Goal: Task Accomplishment & Management: Manage account settings

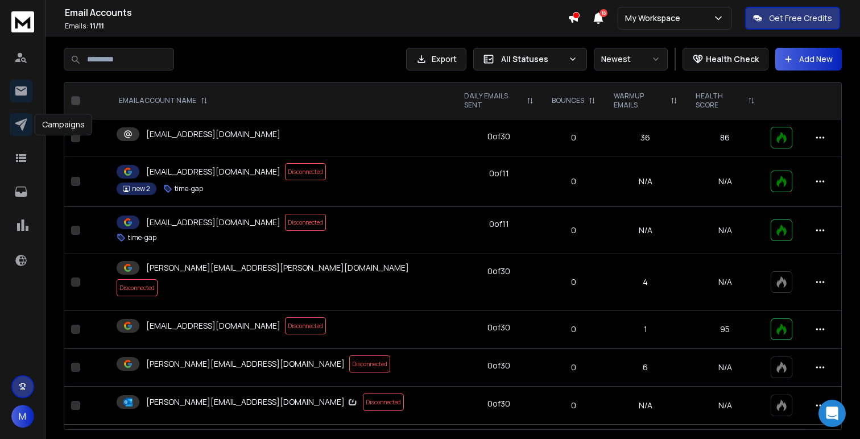
click at [27, 124] on icon at bounding box center [21, 125] width 14 height 14
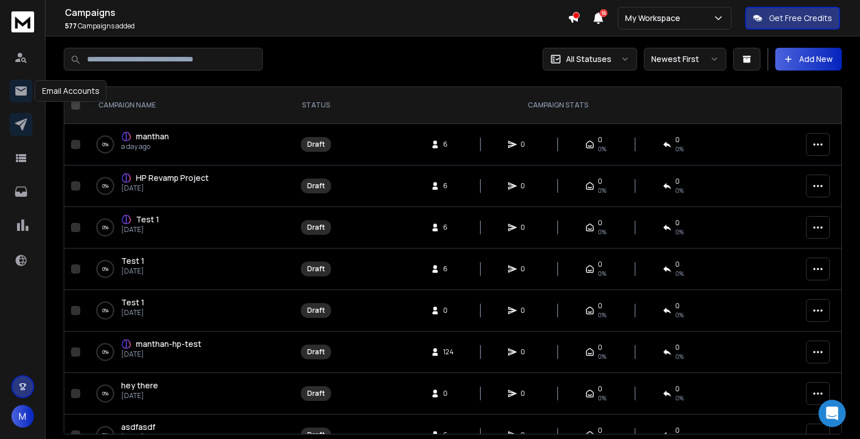
click at [20, 90] on icon at bounding box center [20, 90] width 11 height 9
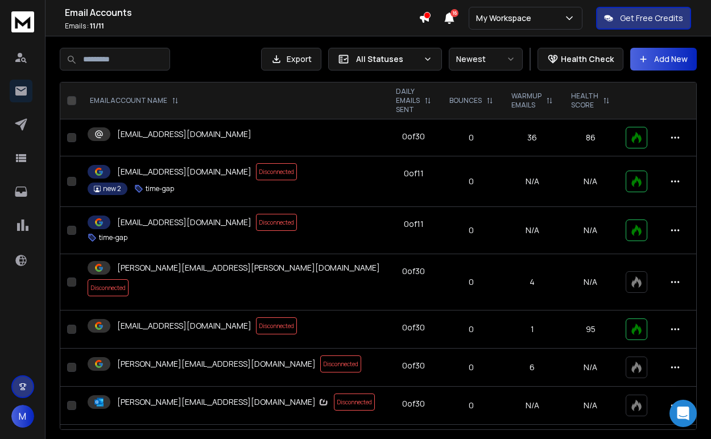
click at [209, 133] on p "[EMAIL_ADDRESS][DOMAIN_NAME]" at bounding box center [184, 134] width 134 height 11
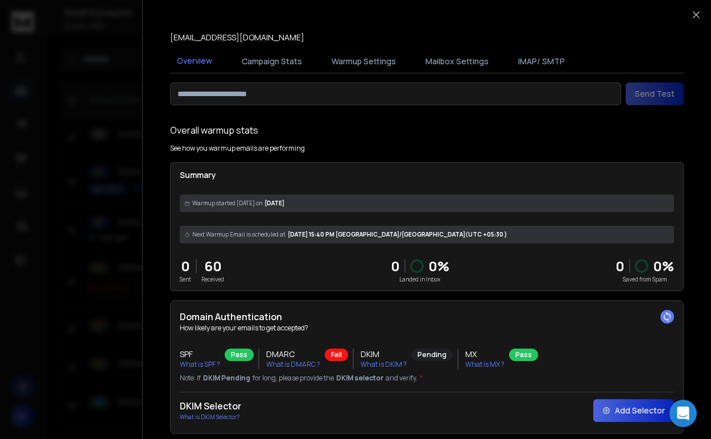
click at [466, 69] on button "Mailbox Settings" at bounding box center [457, 61] width 77 height 25
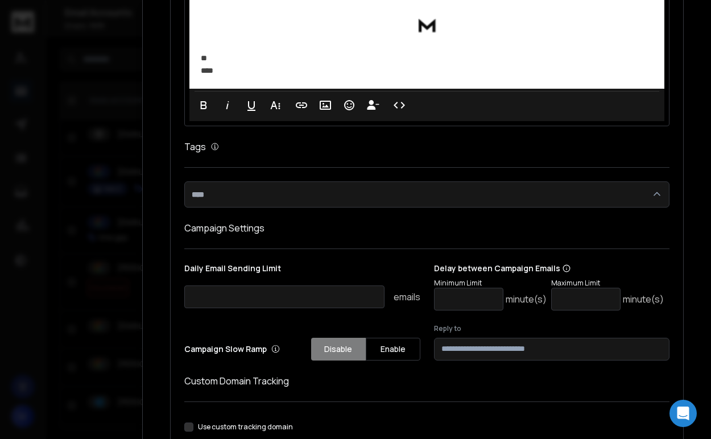
scroll to position [217, 0]
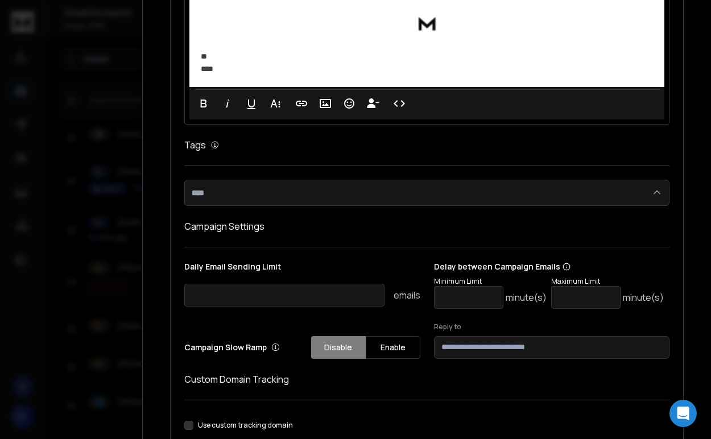
click at [113, 264] on div at bounding box center [355, 219] width 711 height 439
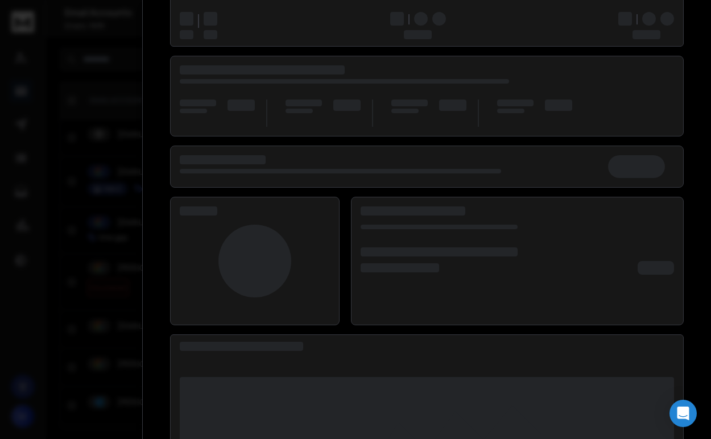
scroll to position [184, 0]
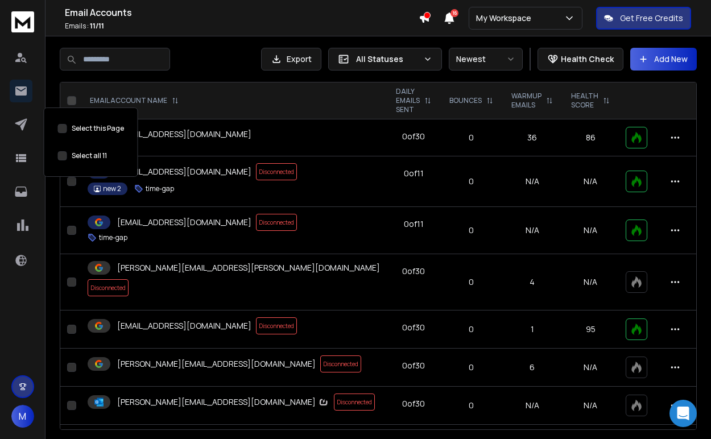
click at [72, 104] on button "Select this Page" at bounding box center [71, 100] width 9 height 9
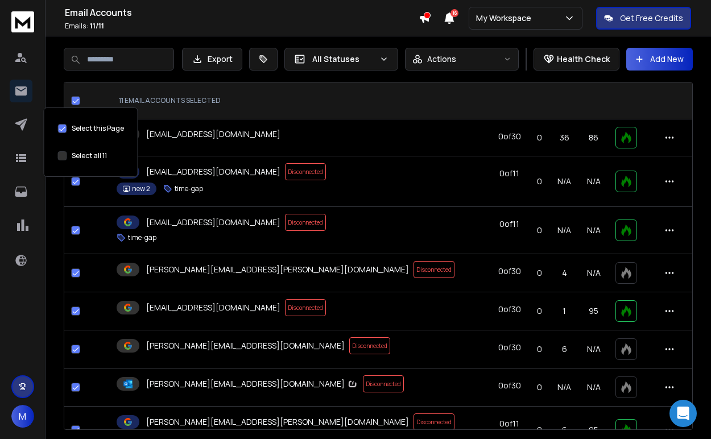
click at [60, 159] on button "Select this Page" at bounding box center [62, 155] width 9 height 9
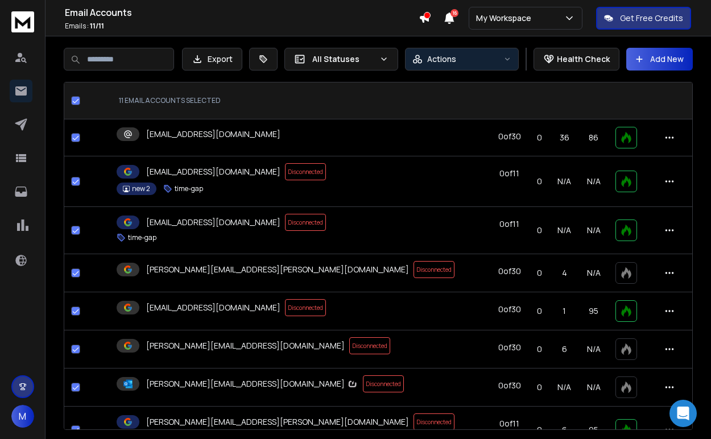
click at [497, 59] on div "Actions" at bounding box center [455, 58] width 86 height 11
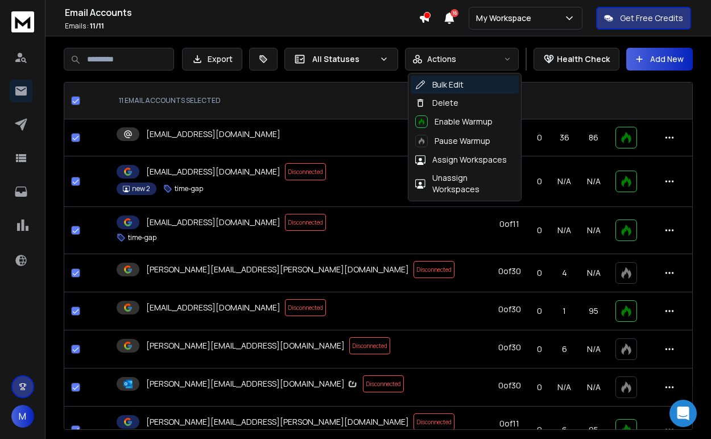
click at [481, 88] on div "Bulk Edit" at bounding box center [465, 85] width 108 height 18
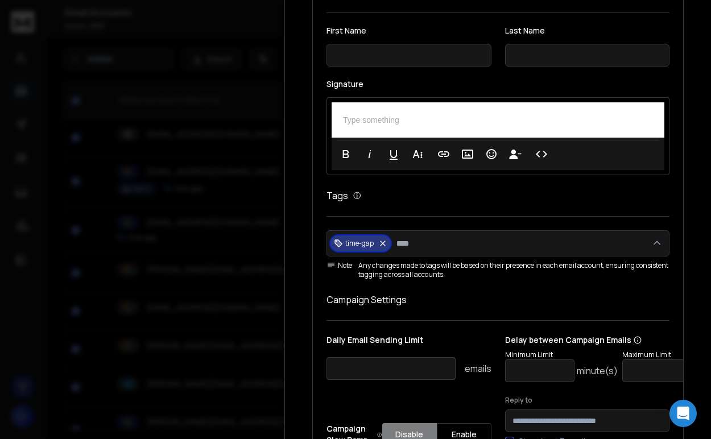
scroll to position [104, 0]
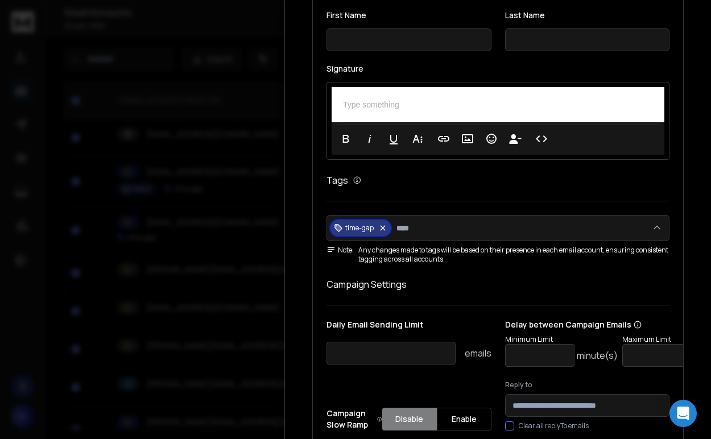
click at [355, 354] on input "number" at bounding box center [390, 353] width 129 height 23
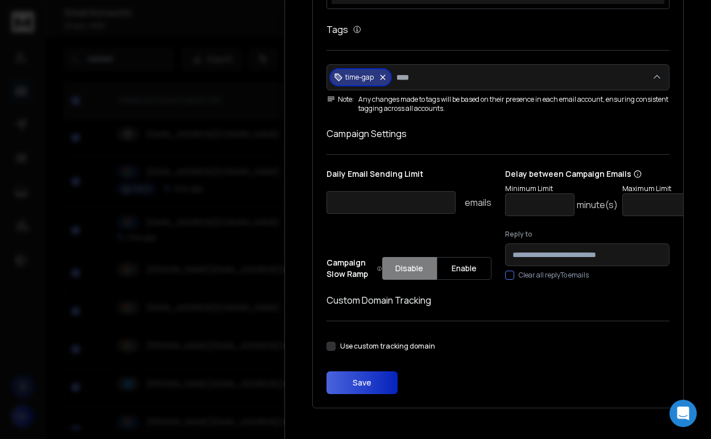
scroll to position [255, 0]
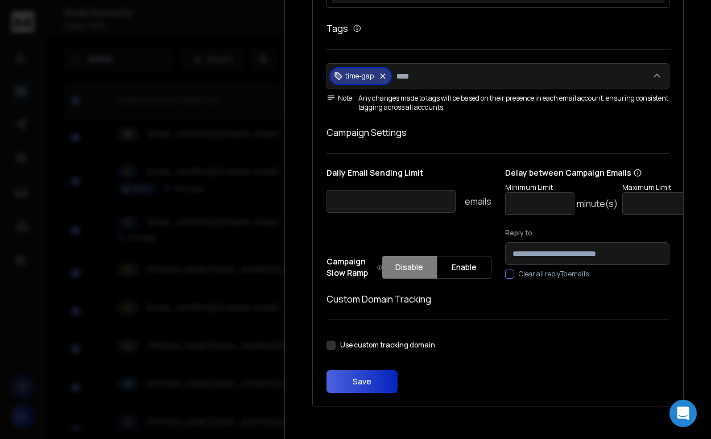
type input "***"
click at [378, 375] on button "Save" at bounding box center [361, 381] width 71 height 23
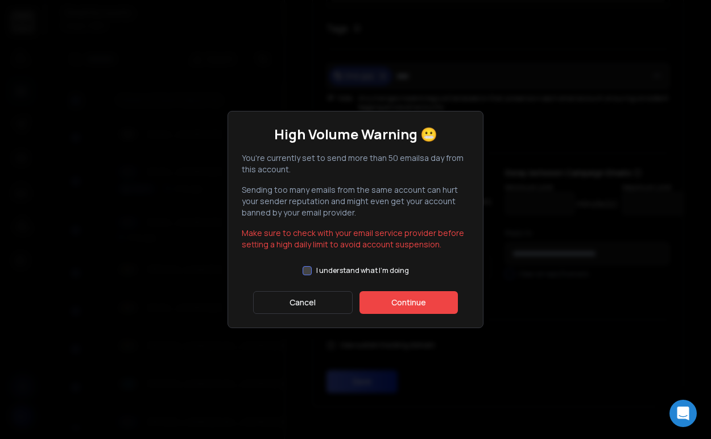
click at [311, 266] on button "I understand what I'm doing" at bounding box center [307, 270] width 9 height 9
click at [374, 305] on button "Continue" at bounding box center [408, 302] width 98 height 23
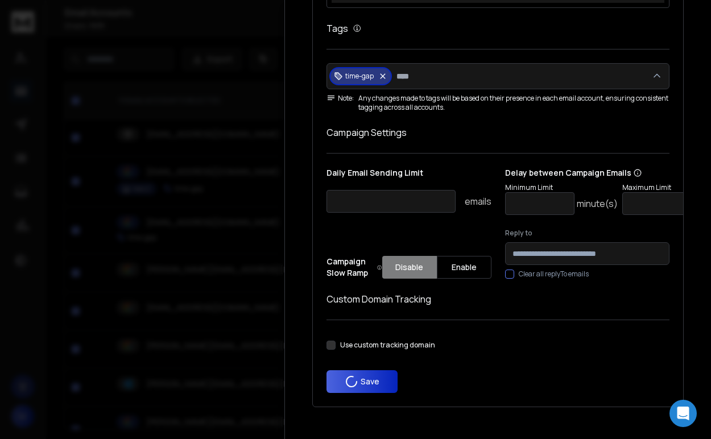
scroll to position [233, 0]
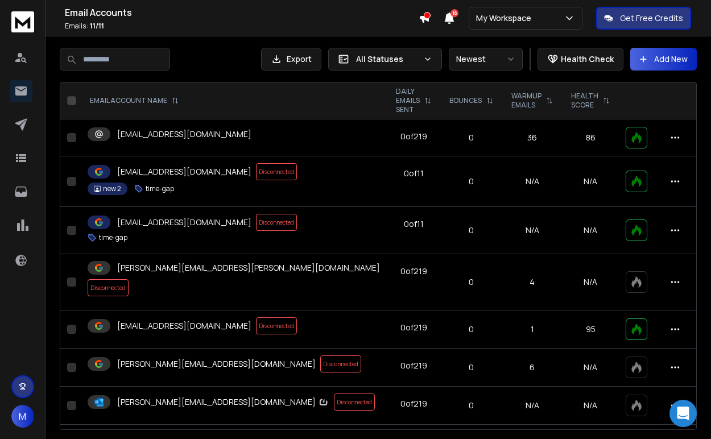
click at [250, 134] on div "[EMAIL_ADDRESS][DOMAIN_NAME]" at bounding box center [234, 134] width 292 height 14
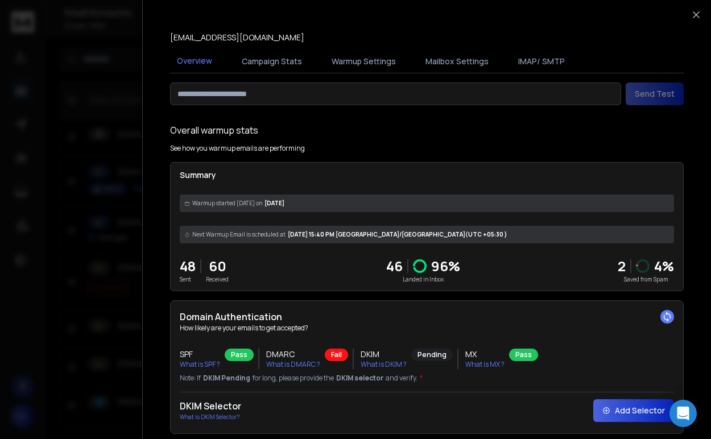
click at [448, 60] on button "Mailbox Settings" at bounding box center [457, 61] width 77 height 25
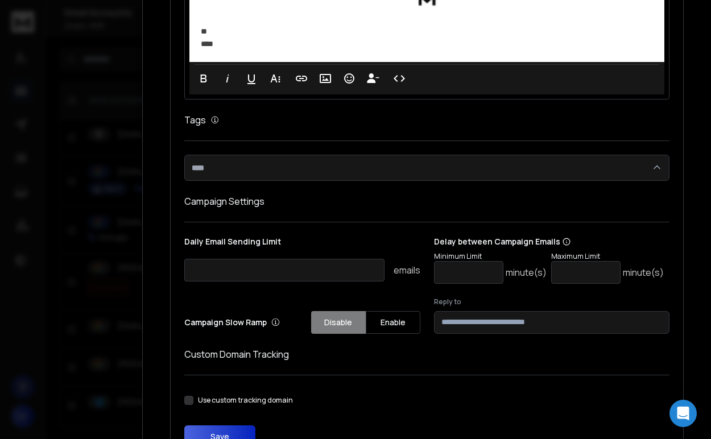
scroll to position [244, 0]
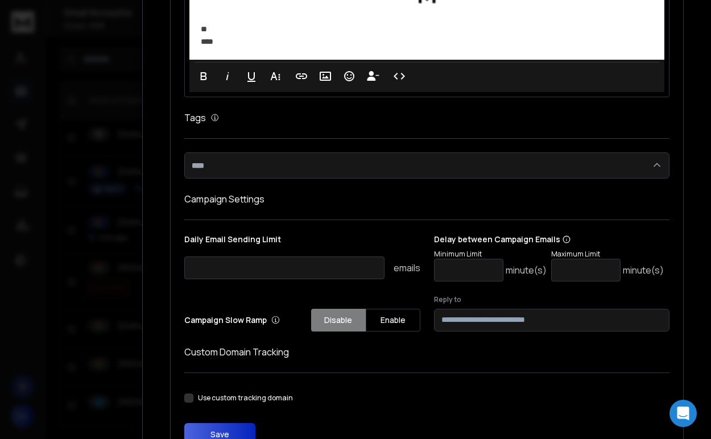
click at [145, 234] on div "Multi Select Table Sheet [EMAIL_ADDRESS][DOMAIN_NAME] Overview Campaign Stats W…" at bounding box center [426, 219] width 569 height 439
click at [106, 264] on div at bounding box center [355, 219] width 711 height 439
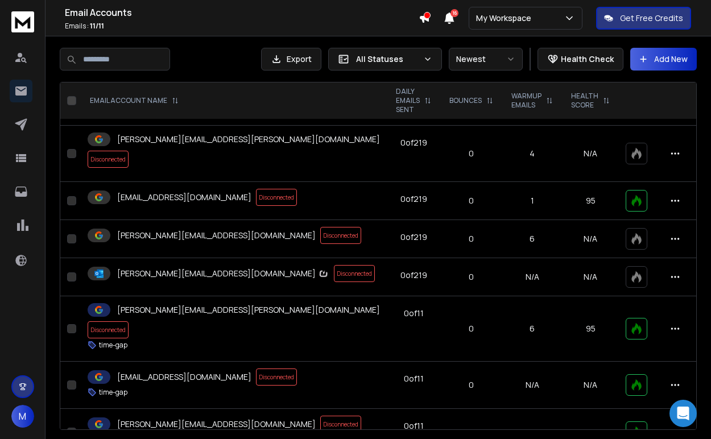
scroll to position [211, 0]
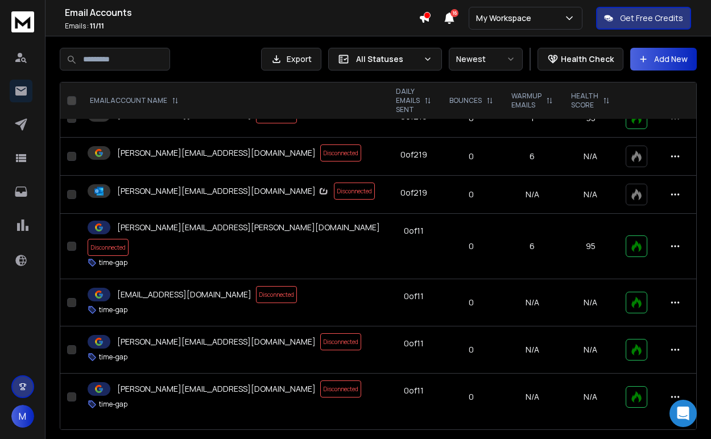
click at [202, 255] on div "[PERSON_NAME][EMAIL_ADDRESS][PERSON_NAME][DOMAIN_NAME] Disconnected" at bounding box center [234, 238] width 292 height 35
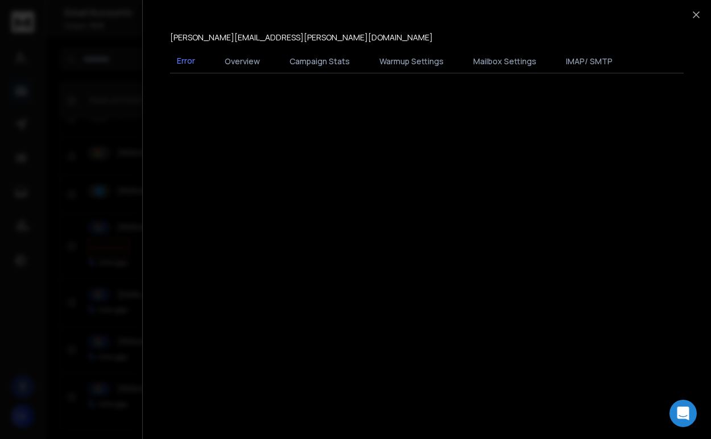
click at [499, 62] on button "Mailbox Settings" at bounding box center [504, 61] width 77 height 25
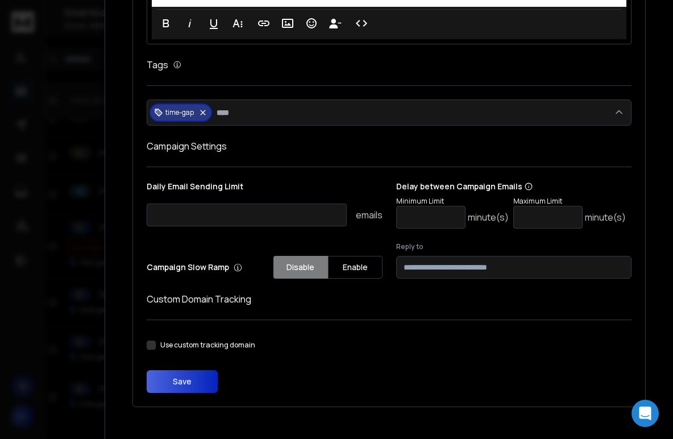
click at [91, 133] on div at bounding box center [336, 219] width 673 height 439
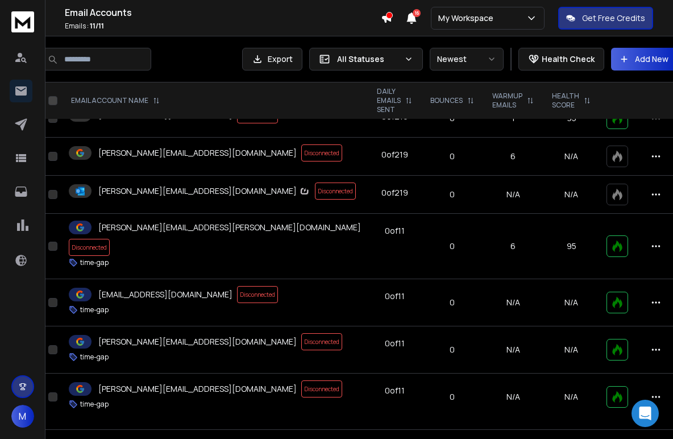
scroll to position [0, 0]
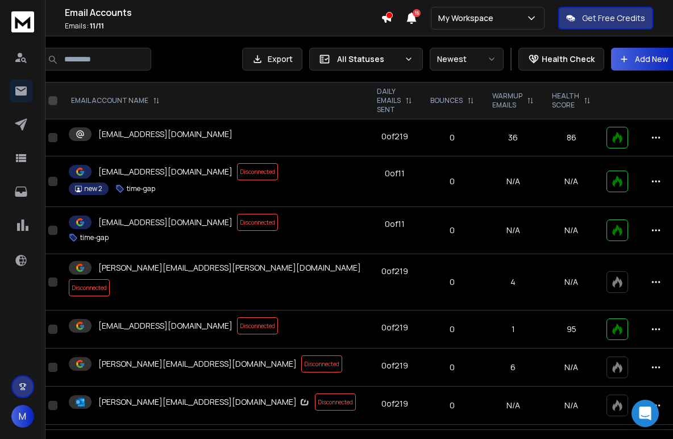
click at [212, 179] on div "[EMAIL_ADDRESS][DOMAIN_NAME] Disconnected" at bounding box center [215, 171] width 292 height 17
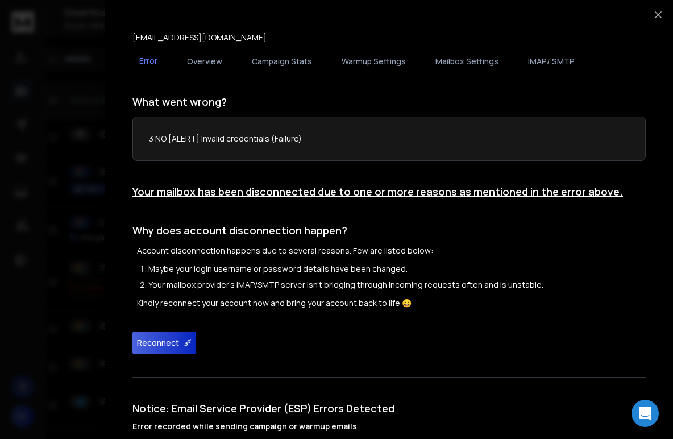
click at [475, 63] on button "Mailbox Settings" at bounding box center [467, 61] width 77 height 25
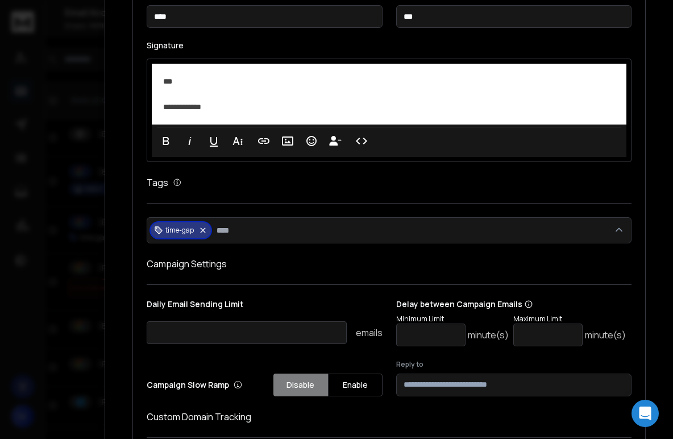
scroll to position [151, 0]
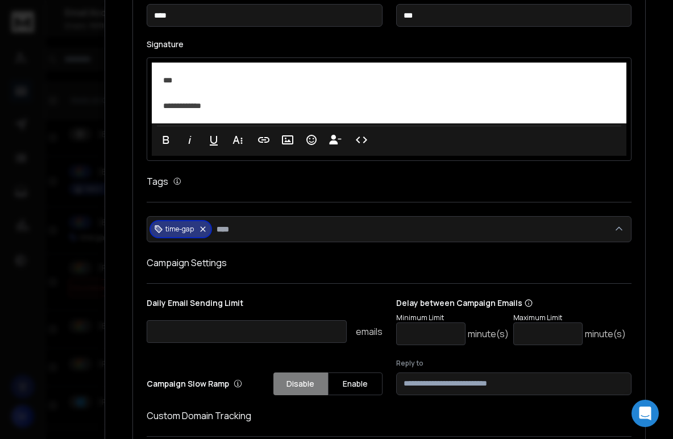
click at [76, 270] on div at bounding box center [336, 219] width 673 height 439
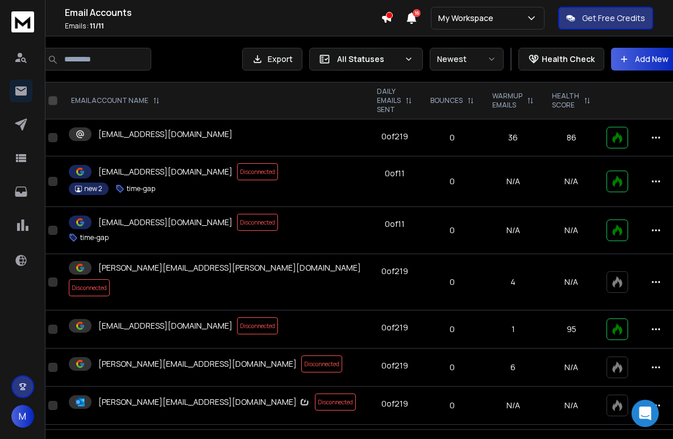
click at [185, 228] on p "[EMAIL_ADDRESS][DOMAIN_NAME]" at bounding box center [165, 222] width 134 height 11
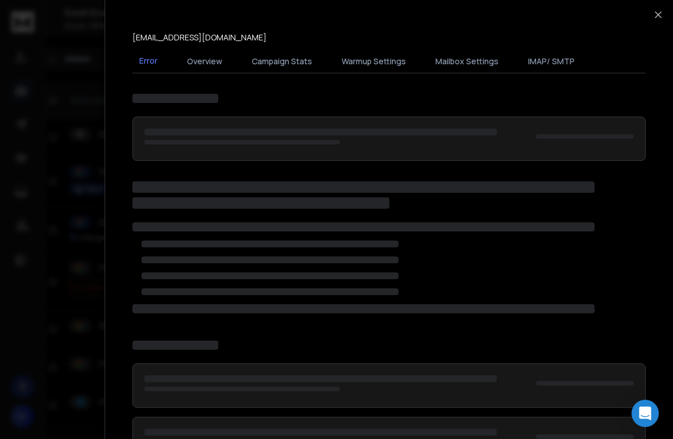
click at [461, 61] on button "Mailbox Settings" at bounding box center [467, 61] width 77 height 25
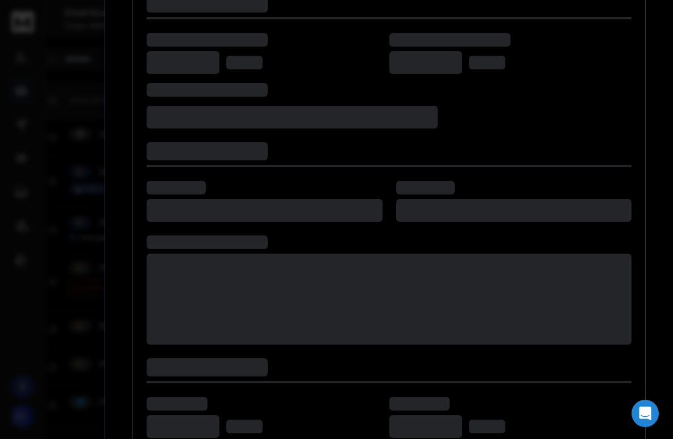
scroll to position [268, 0]
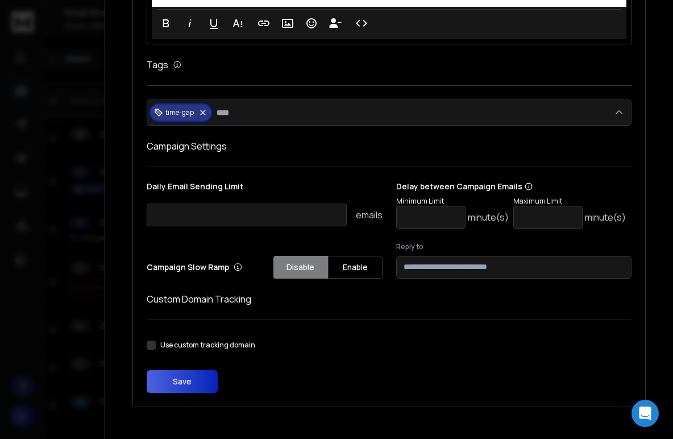
click at [30, 268] on div at bounding box center [336, 219] width 673 height 439
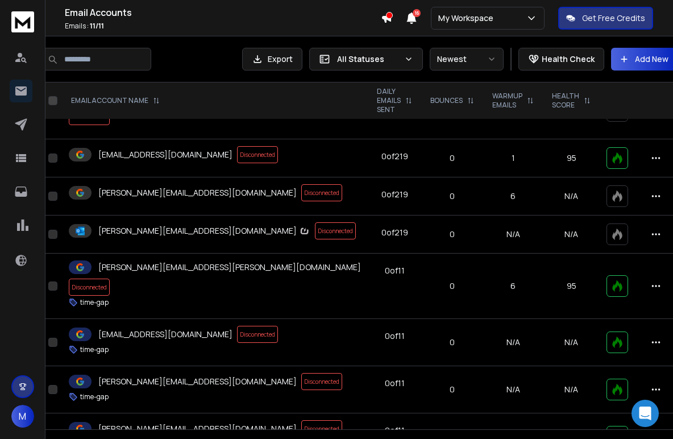
scroll to position [157, 0]
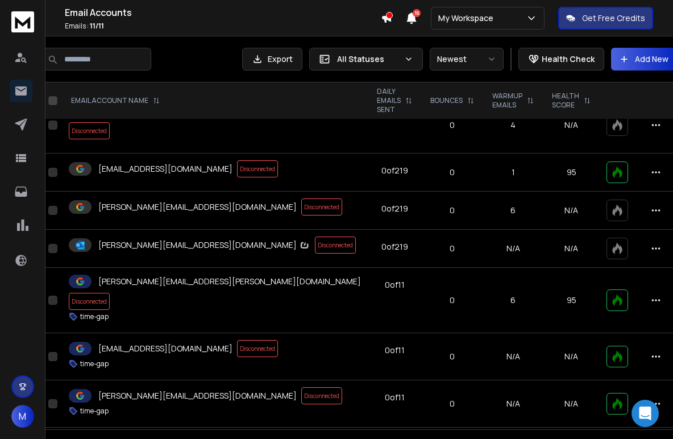
click at [214, 170] on p "[EMAIL_ADDRESS][DOMAIN_NAME]" at bounding box center [165, 168] width 134 height 11
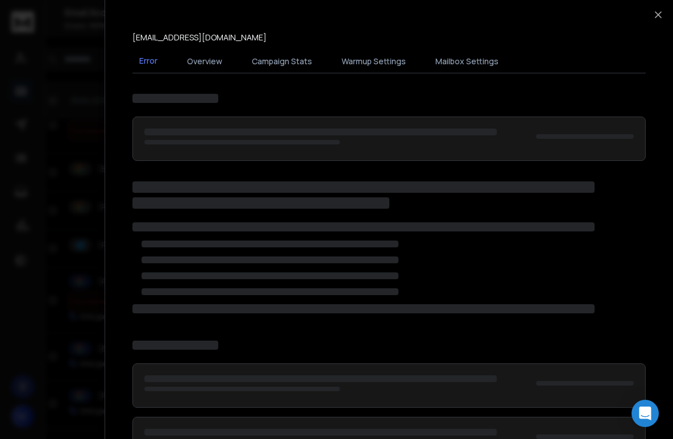
click at [401, 63] on button "Warmup Settings" at bounding box center [374, 61] width 78 height 25
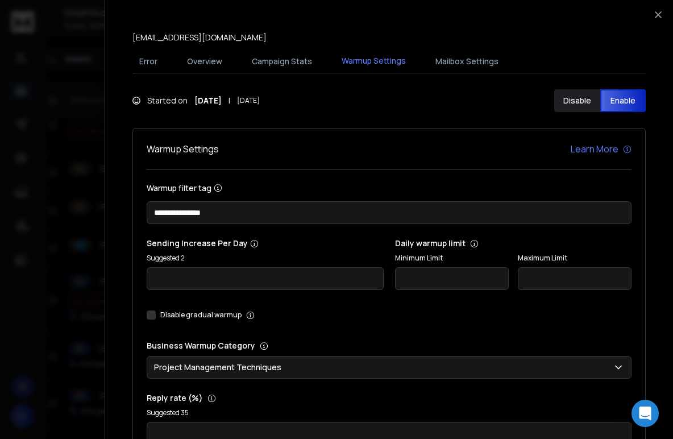
click at [466, 67] on button "Mailbox Settings" at bounding box center [467, 61] width 77 height 25
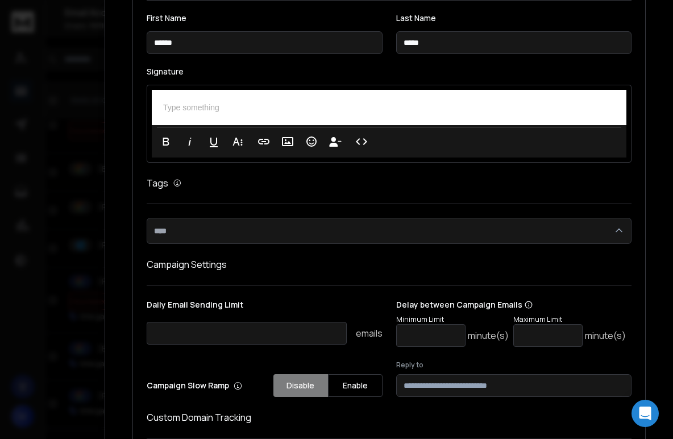
scroll to position [195, 0]
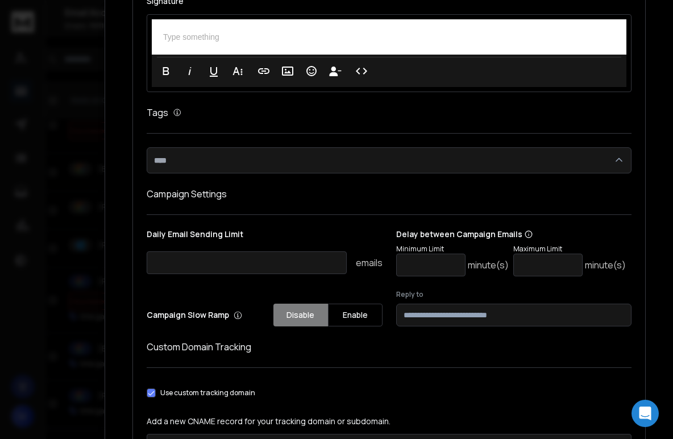
click at [79, 254] on div at bounding box center [336, 219] width 673 height 439
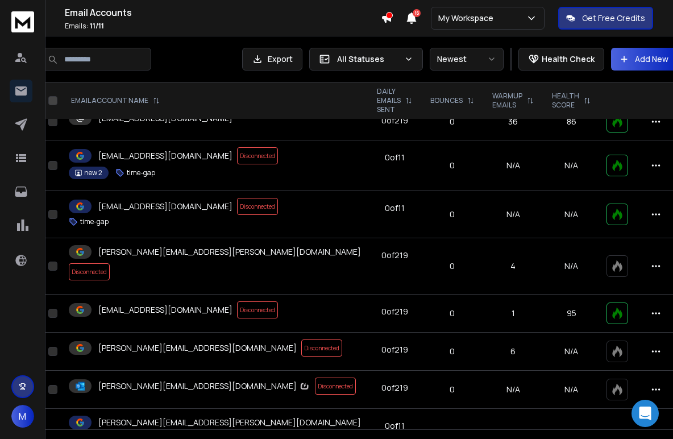
scroll to position [0, 0]
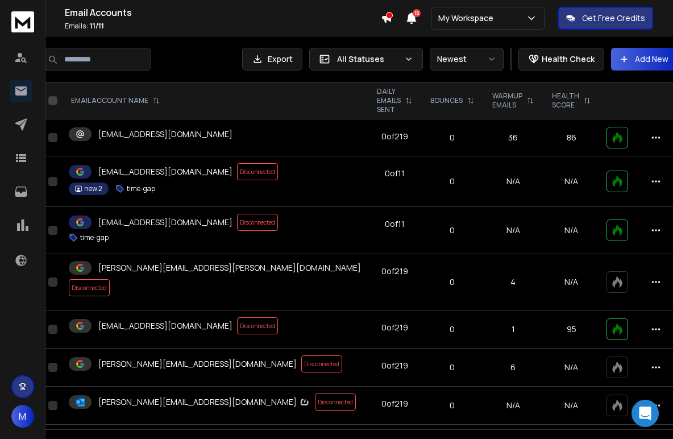
click at [215, 183] on div "new 2 time-gap" at bounding box center [215, 189] width 292 height 13
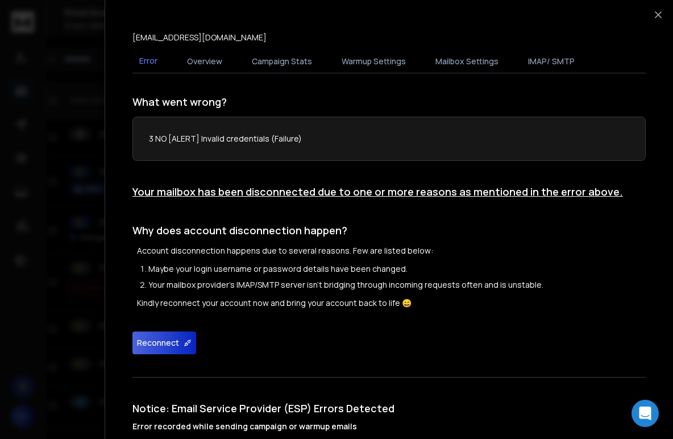
click at [466, 59] on button "Mailbox Settings" at bounding box center [467, 61] width 77 height 25
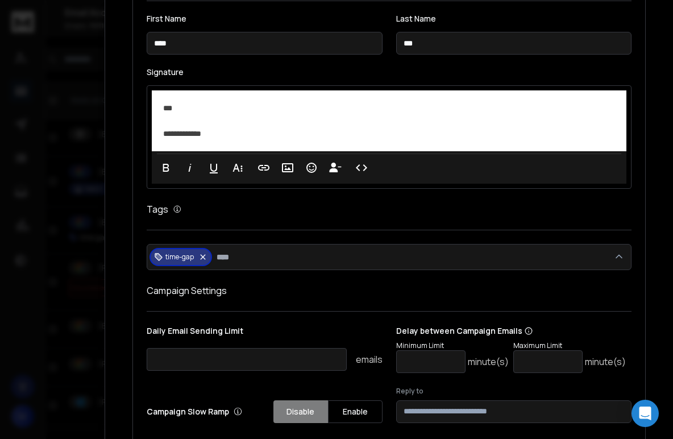
scroll to position [125, 0]
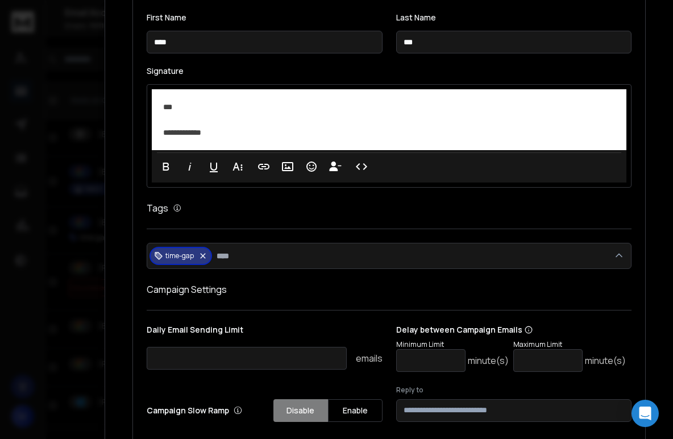
click at [92, 236] on div at bounding box center [336, 219] width 673 height 439
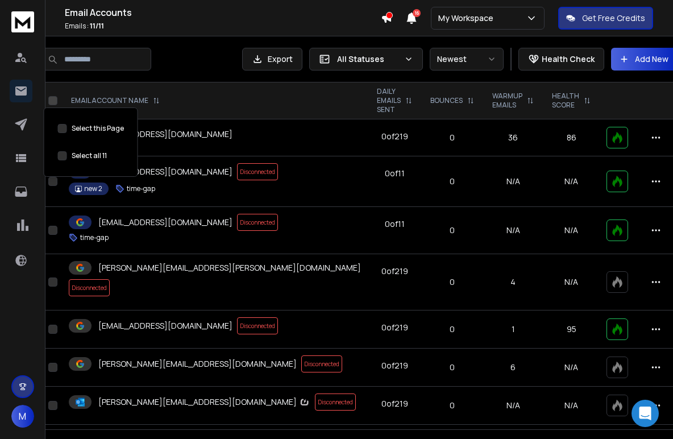
click at [63, 158] on button "Select this Page" at bounding box center [62, 155] width 9 height 9
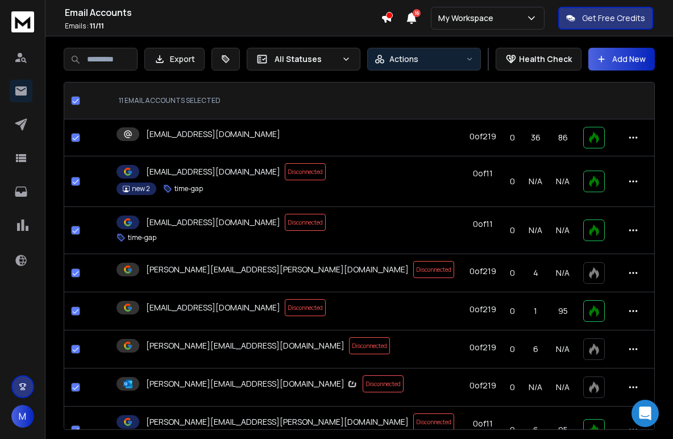
click at [431, 55] on div "Actions" at bounding box center [418, 58] width 86 height 11
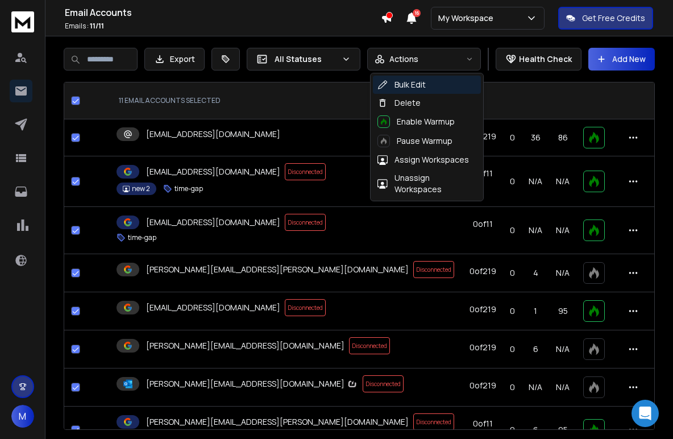
click at [420, 90] on div "Bulk Edit" at bounding box center [402, 84] width 48 height 11
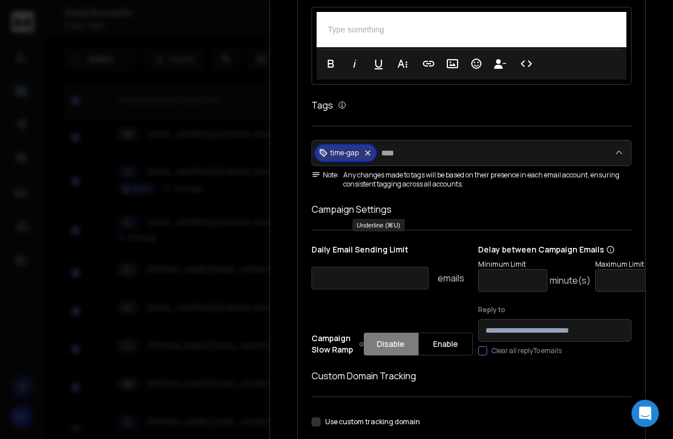
scroll to position [183, 0]
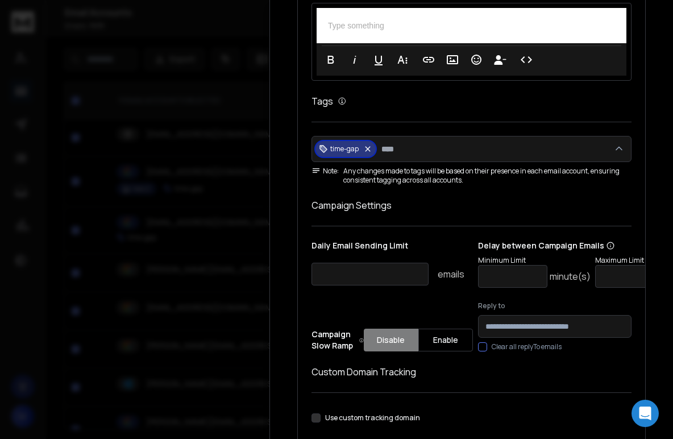
click at [363, 276] on input "number" at bounding box center [371, 274] width 118 height 23
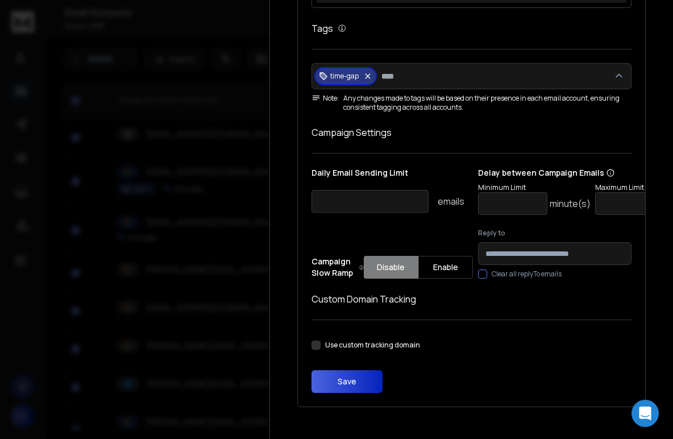
type input "****"
click at [346, 380] on button "Save" at bounding box center [347, 381] width 71 height 23
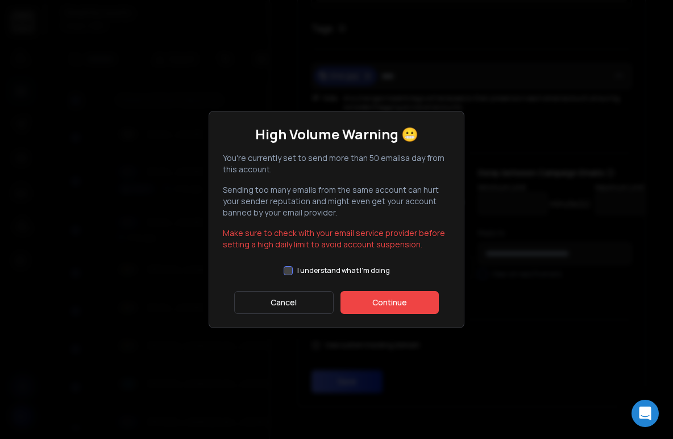
click at [291, 271] on button "I understand what I'm doing" at bounding box center [288, 270] width 9 height 9
click at [373, 307] on button "Continue" at bounding box center [390, 302] width 98 height 23
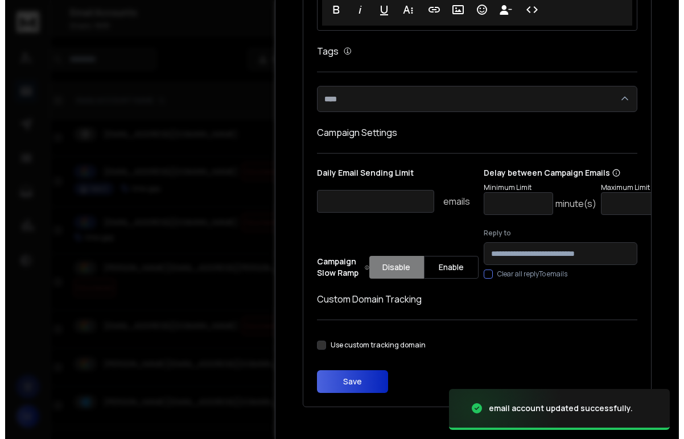
scroll to position [233, 0]
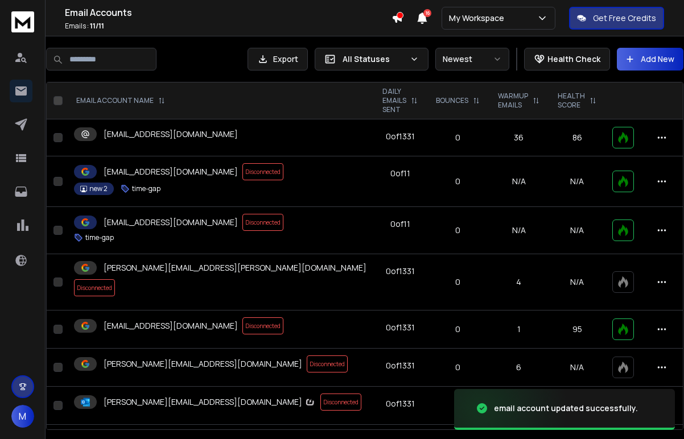
click at [193, 147] on td "[EMAIL_ADDRESS][DOMAIN_NAME]" at bounding box center [220, 137] width 306 height 37
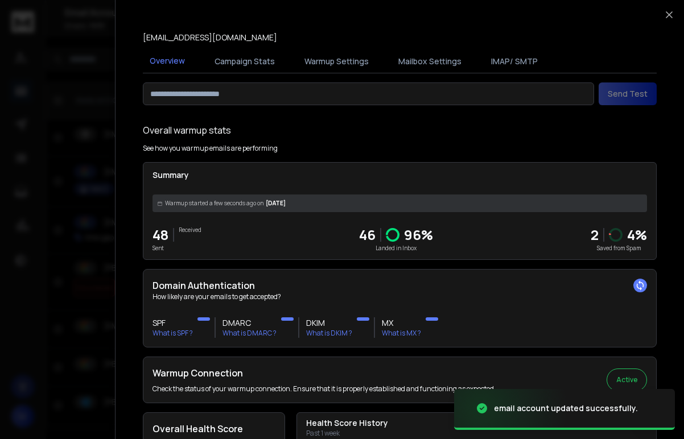
click at [442, 64] on button "Mailbox Settings" at bounding box center [429, 61] width 77 height 25
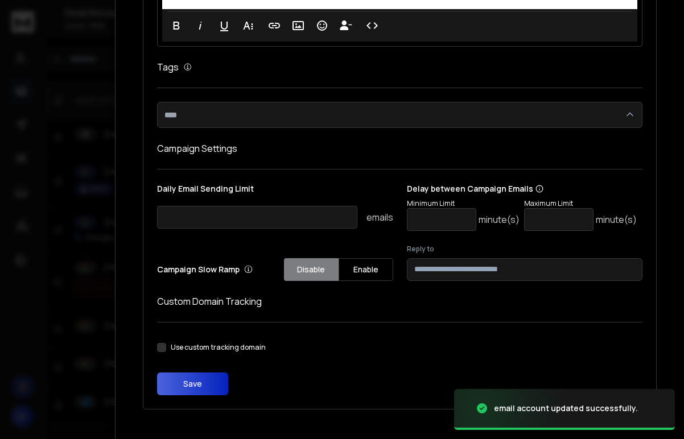
scroll to position [297, 0]
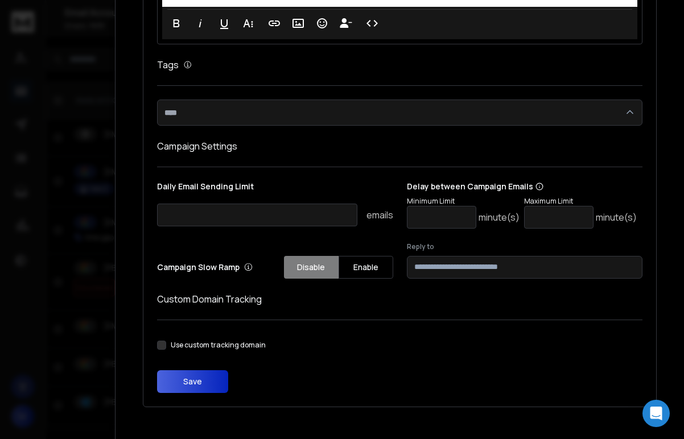
click at [31, 239] on div at bounding box center [342, 219] width 684 height 439
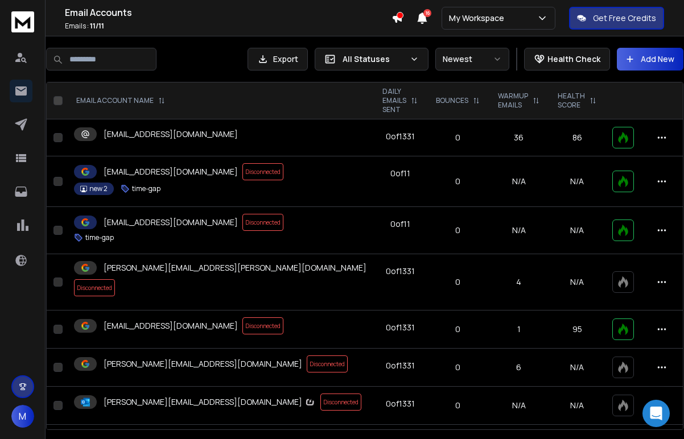
click at [199, 180] on div "[EMAIL_ADDRESS][DOMAIN_NAME] Disconnected" at bounding box center [220, 171] width 292 height 17
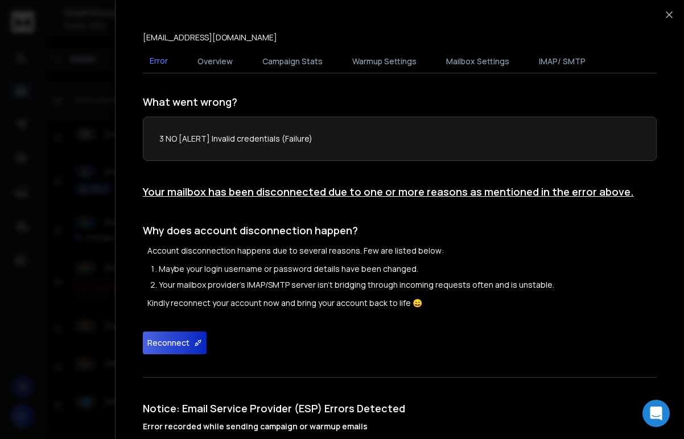
click at [462, 59] on button "Mailbox Settings" at bounding box center [477, 61] width 77 height 25
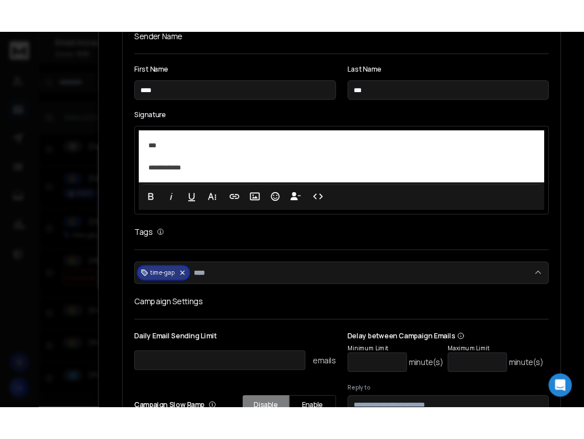
scroll to position [127, 0]
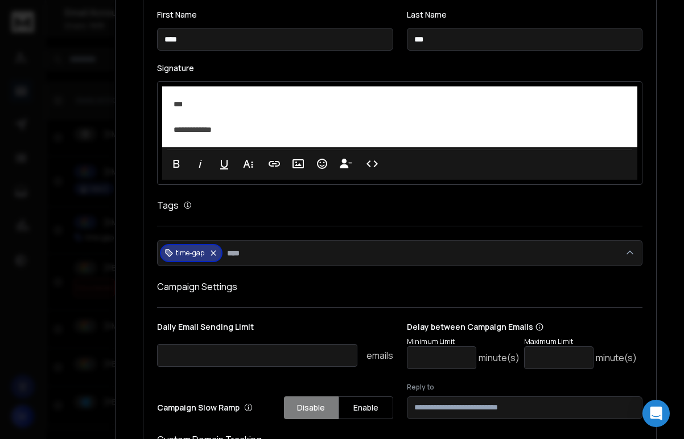
click at [86, 201] on div at bounding box center [342, 219] width 684 height 439
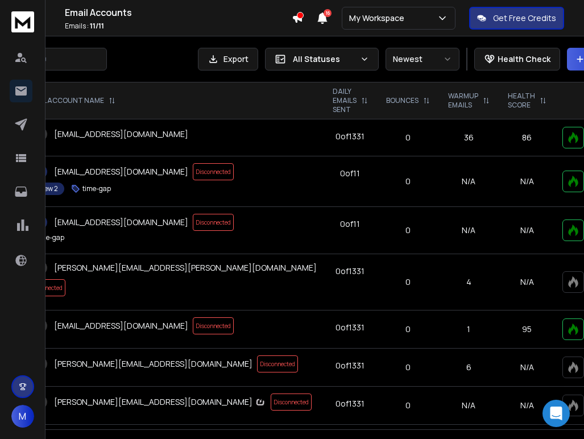
click at [219, 231] on div "[EMAIL_ADDRESS][DOMAIN_NAME] Disconnected" at bounding box center [170, 222] width 292 height 17
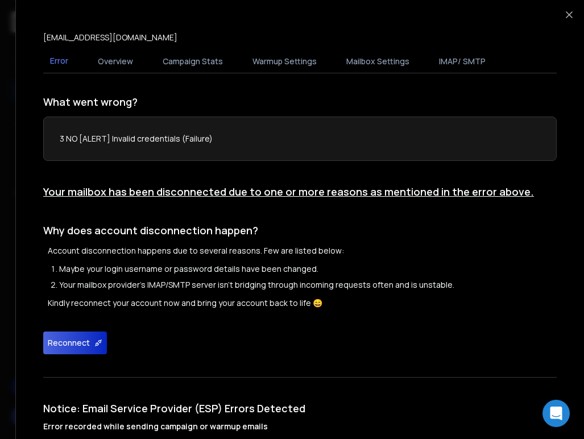
click at [361, 50] on button "Mailbox Settings" at bounding box center [378, 61] width 77 height 25
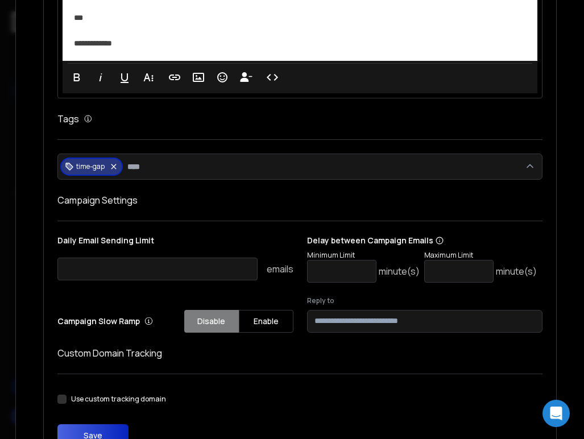
scroll to position [258, 0]
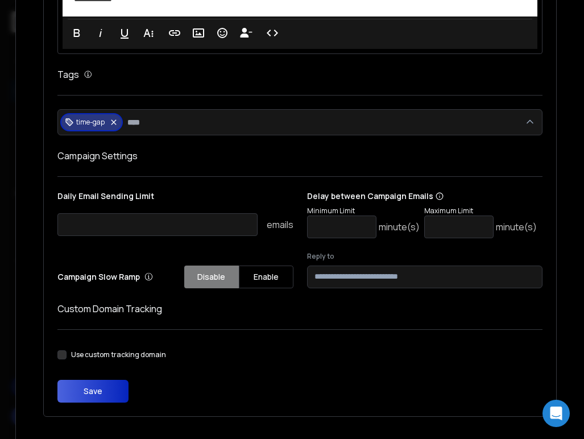
click at [15, 192] on div "**********" at bounding box center [299, 219] width 569 height 439
click at [28, 192] on div "**********" at bounding box center [299, 219] width 569 height 439
click at [23, 161] on div "**********" at bounding box center [299, 219] width 569 height 439
click at [46, 144] on div "**********" at bounding box center [300, 120] width 514 height 593
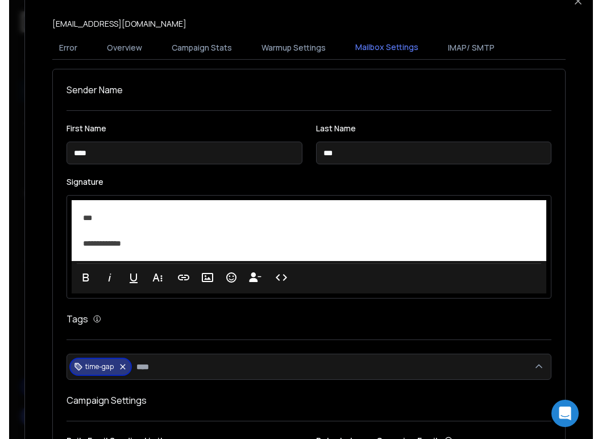
scroll to position [0, 0]
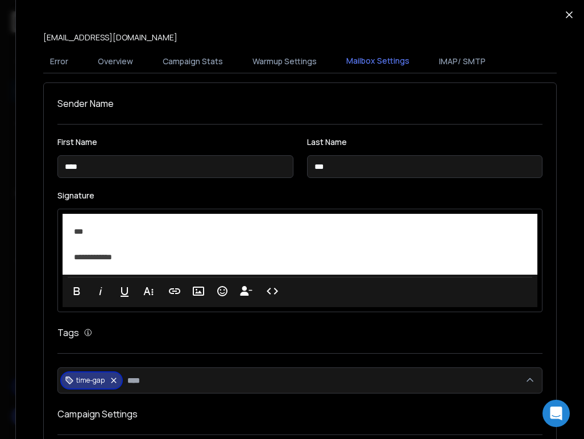
click at [570, 12] on icon "button" at bounding box center [569, 14] width 11 height 11
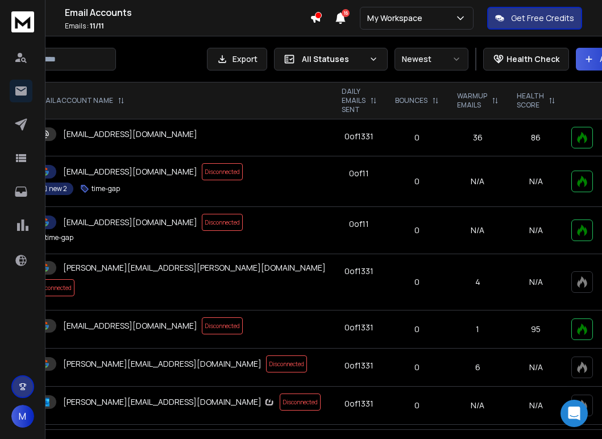
click at [206, 274] on p "[PERSON_NAME][EMAIL_ADDRESS][PERSON_NAME][DOMAIN_NAME]" at bounding box center [194, 267] width 263 height 11
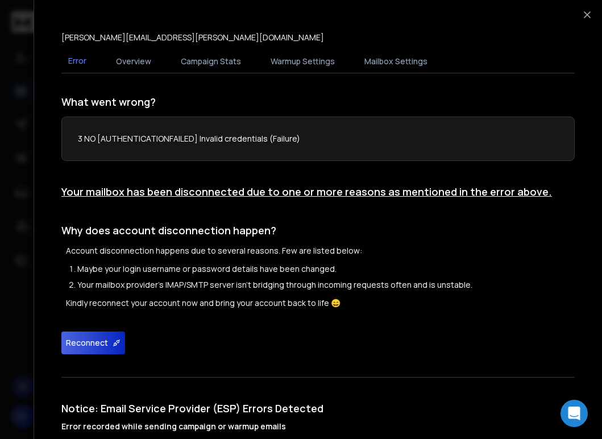
click at [388, 63] on button "Mailbox Settings" at bounding box center [396, 61] width 77 height 25
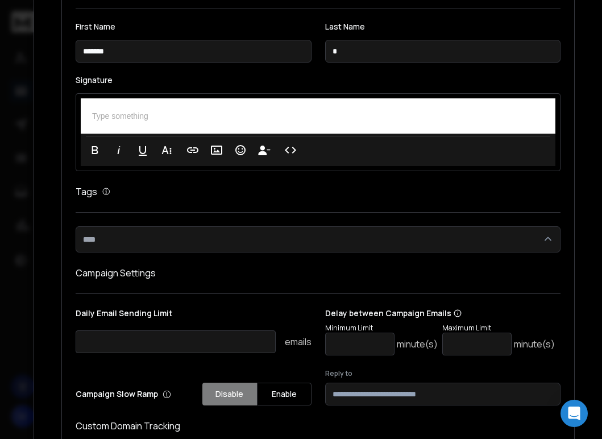
scroll to position [150, 0]
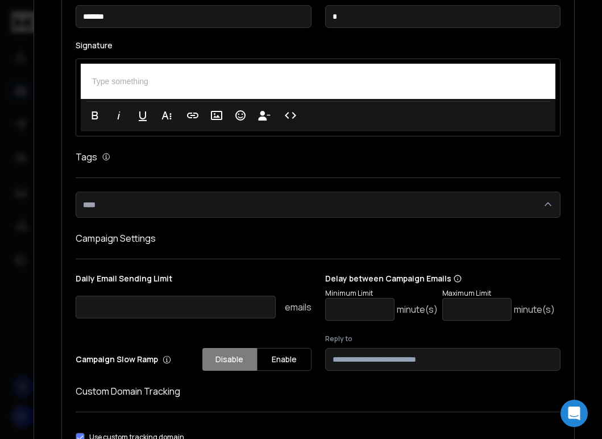
click at [49, 224] on div "[PERSON_NAME][EMAIL_ADDRESS][PERSON_NAME][DOMAIN_NAME] Error Overview Campaign …" at bounding box center [318, 282] width 541 height 838
click at [32, 216] on div at bounding box center [301, 219] width 602 height 439
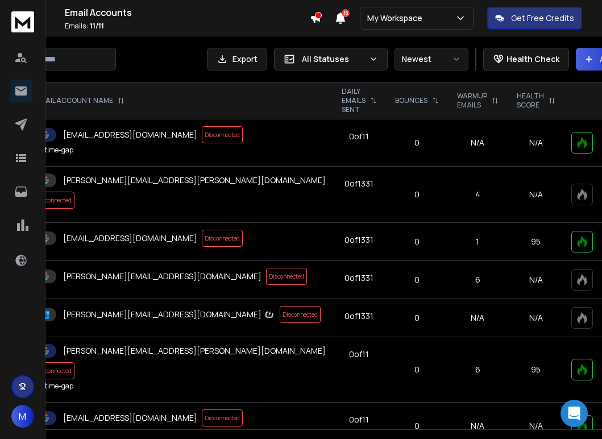
scroll to position [92, 0]
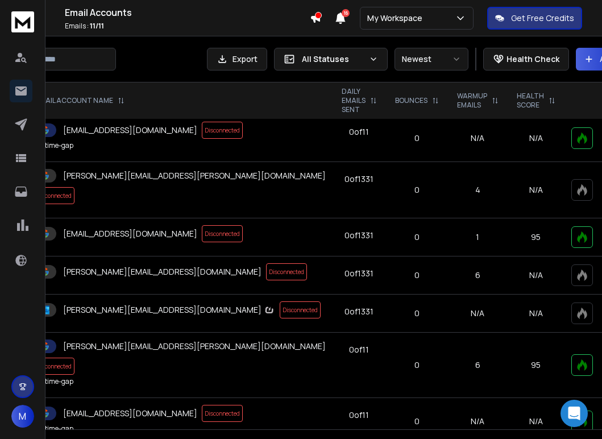
click at [179, 280] on div "[PERSON_NAME][EMAIL_ADDRESS][DOMAIN_NAME] Disconnected" at bounding box center [180, 271] width 292 height 17
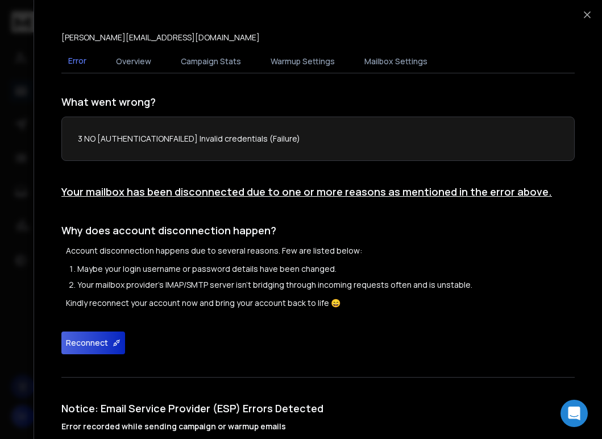
click at [415, 62] on button "Mailbox Settings" at bounding box center [396, 61] width 77 height 25
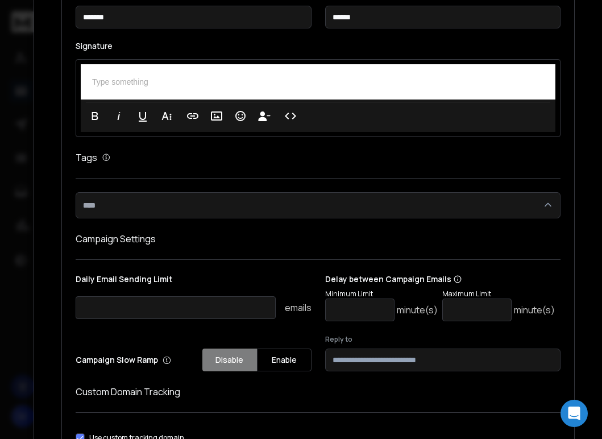
scroll to position [168, 0]
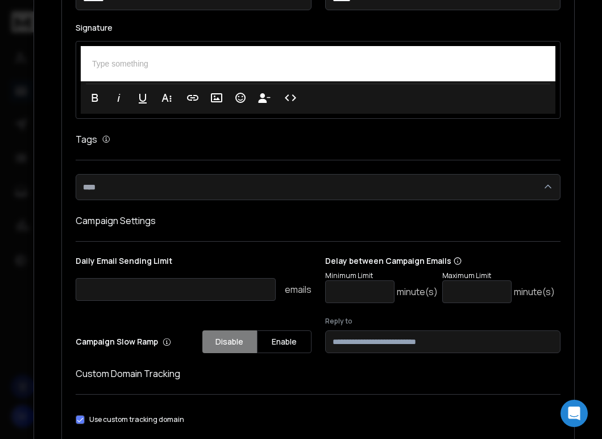
click at [51, 197] on div "[PERSON_NAME][EMAIL_ADDRESS][DOMAIN_NAME] Error Overview Campaign Stats Warmup …" at bounding box center [318, 265] width 541 height 838
click at [18, 186] on div at bounding box center [301, 219] width 602 height 439
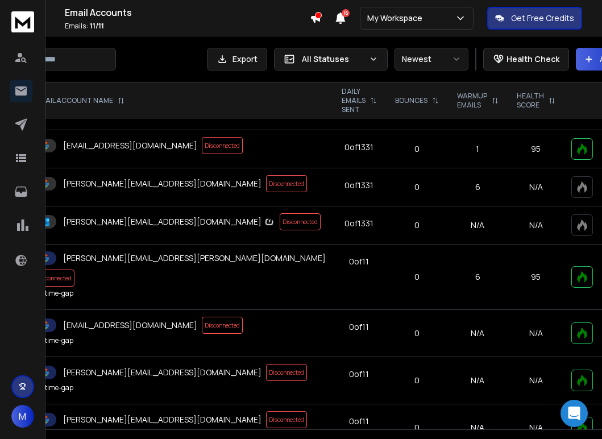
scroll to position [193, 0]
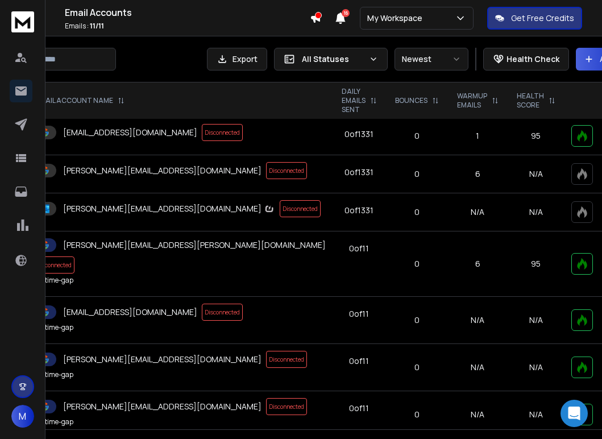
click at [183, 274] on div "[PERSON_NAME][EMAIL_ADDRESS][PERSON_NAME][DOMAIN_NAME] Disconnected" at bounding box center [180, 255] width 292 height 35
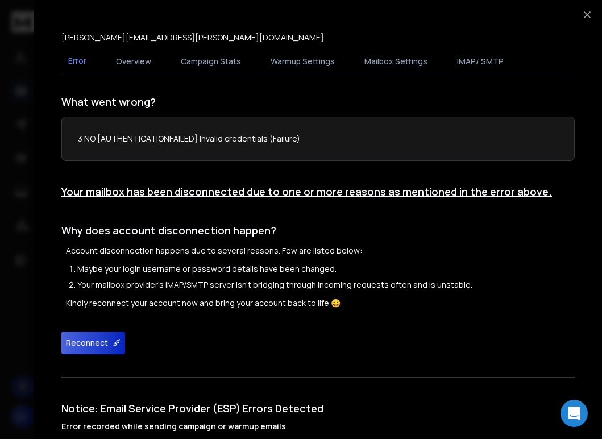
click at [410, 67] on button "Mailbox Settings" at bounding box center [396, 61] width 77 height 25
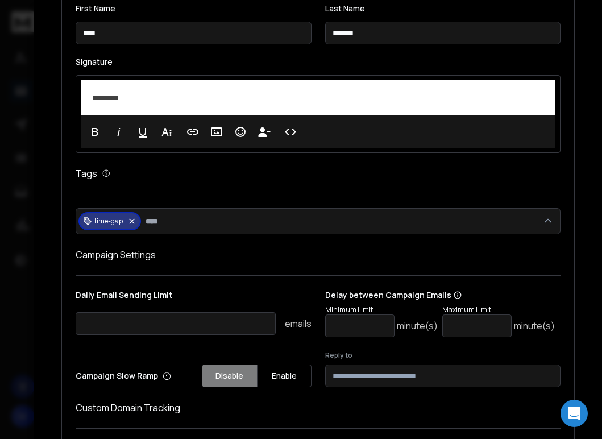
scroll to position [133, 0]
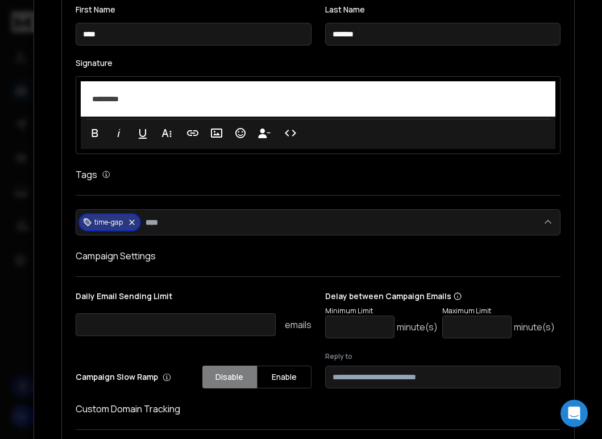
click at [28, 219] on div at bounding box center [301, 219] width 602 height 439
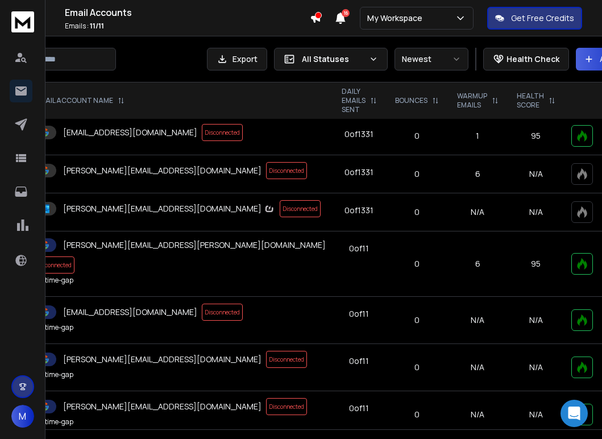
click at [185, 215] on p "[PERSON_NAME][EMAIL_ADDRESS][DOMAIN_NAME]" at bounding box center [169, 209] width 212 height 12
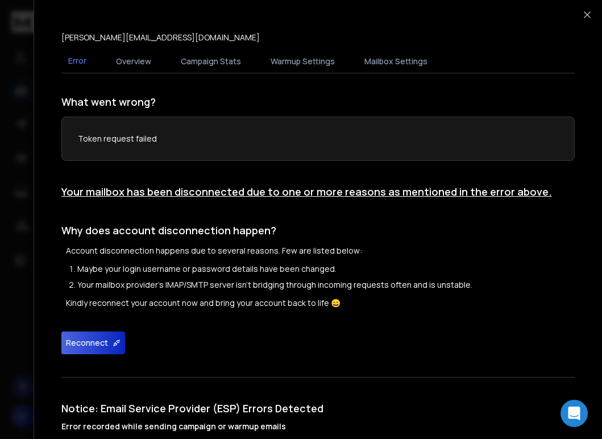
click at [408, 57] on button "Mailbox Settings" at bounding box center [396, 61] width 77 height 25
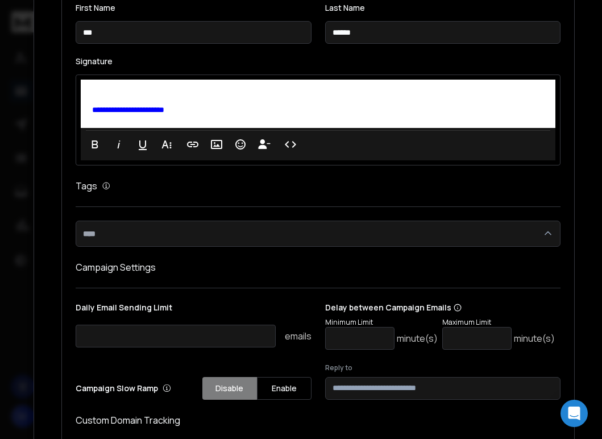
scroll to position [135, 0]
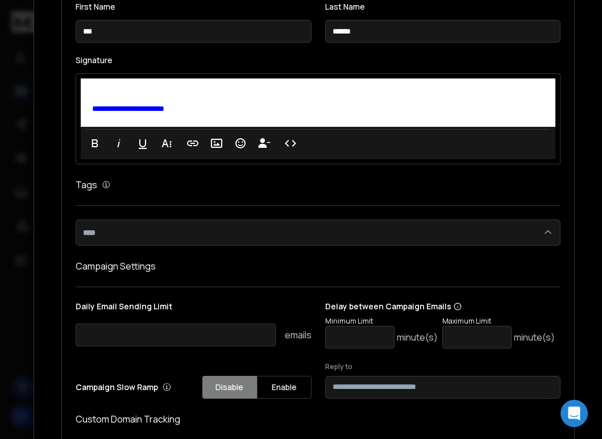
click at [24, 217] on div at bounding box center [301, 219] width 602 height 439
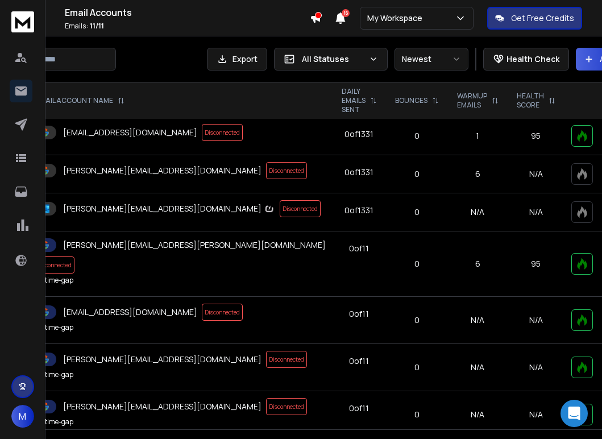
click at [163, 179] on div "[PERSON_NAME][EMAIL_ADDRESS][DOMAIN_NAME] Disconnected" at bounding box center [180, 170] width 292 height 17
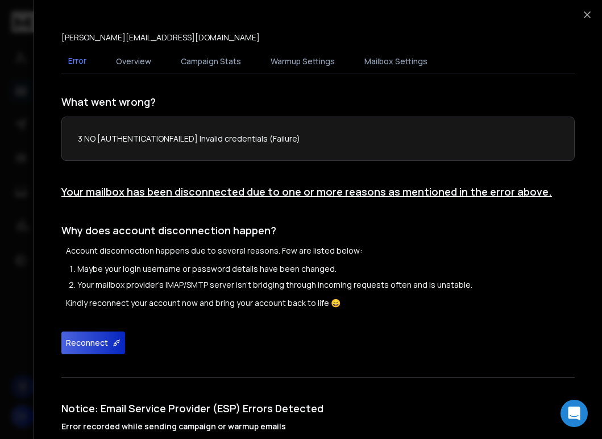
click at [412, 63] on button "Mailbox Settings" at bounding box center [396, 61] width 77 height 25
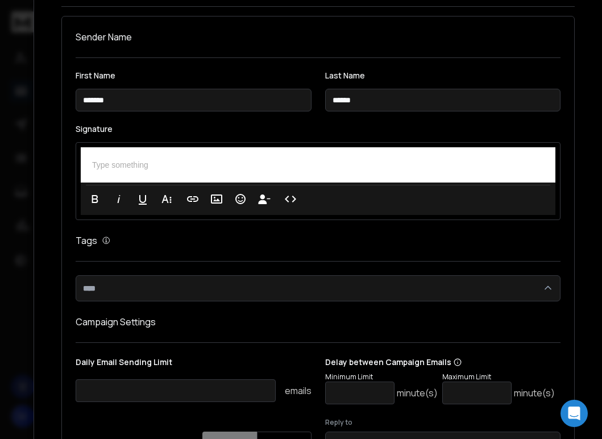
scroll to position [152, 0]
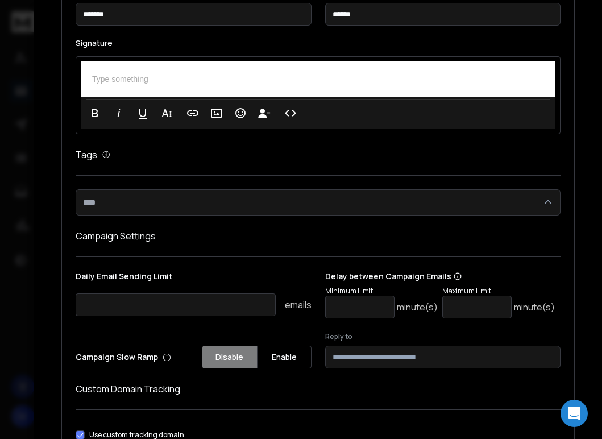
click at [19, 228] on div at bounding box center [301, 219] width 602 height 439
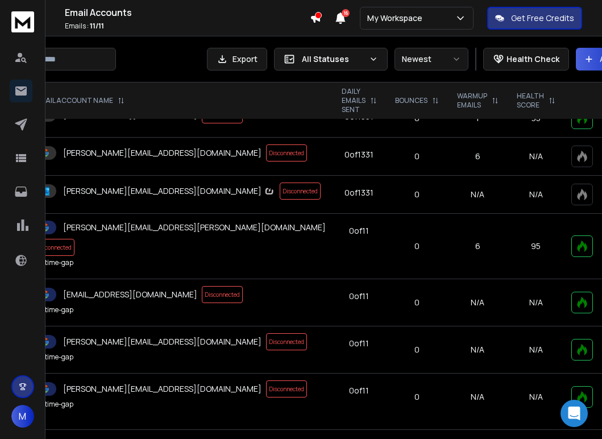
scroll to position [293, 0]
click at [178, 303] on div "[EMAIL_ADDRESS][DOMAIN_NAME] Disconnected" at bounding box center [180, 294] width 292 height 17
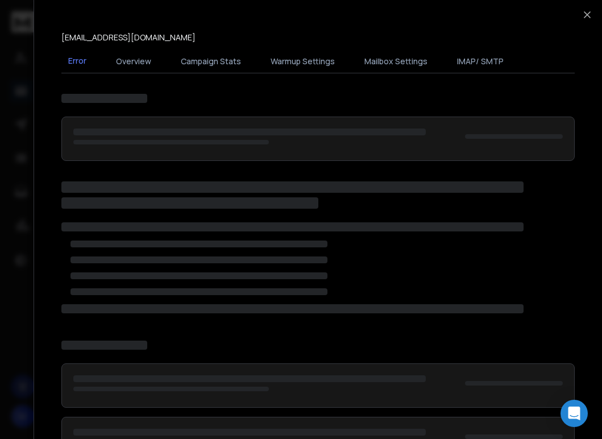
click at [461, 61] on button "IMAP/ SMTP" at bounding box center [480, 61] width 60 height 25
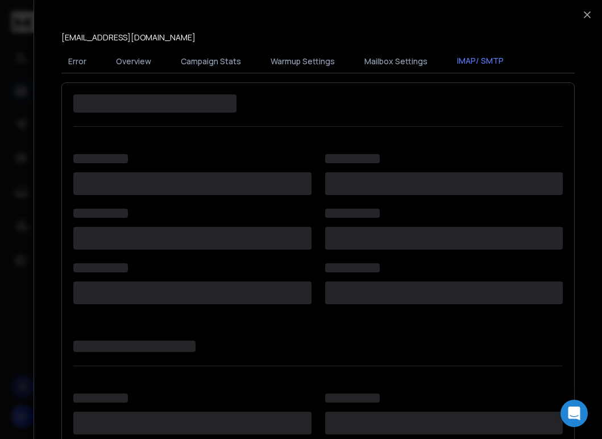
click at [396, 59] on button "Mailbox Settings" at bounding box center [396, 61] width 77 height 25
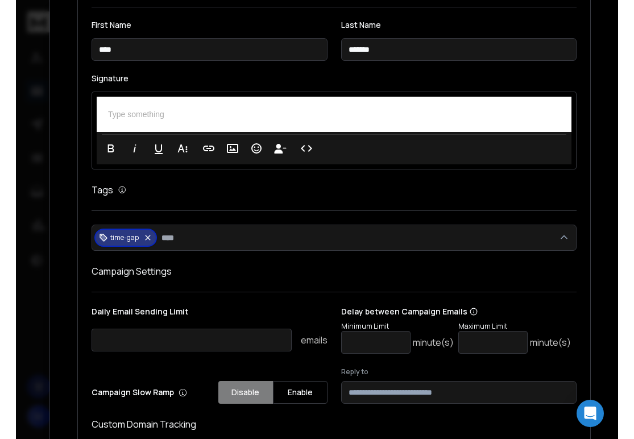
scroll to position [0, 0]
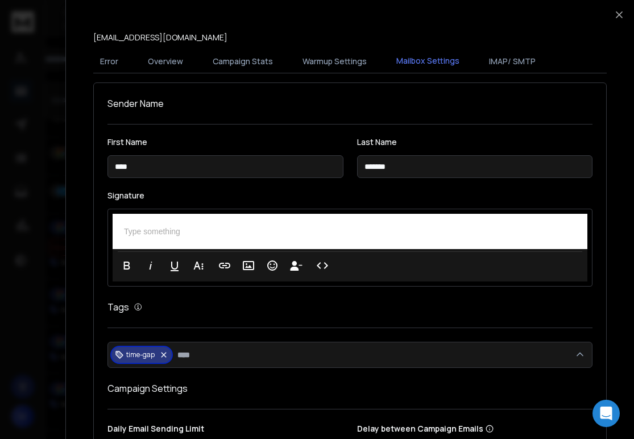
click at [5, 127] on div at bounding box center [317, 219] width 634 height 439
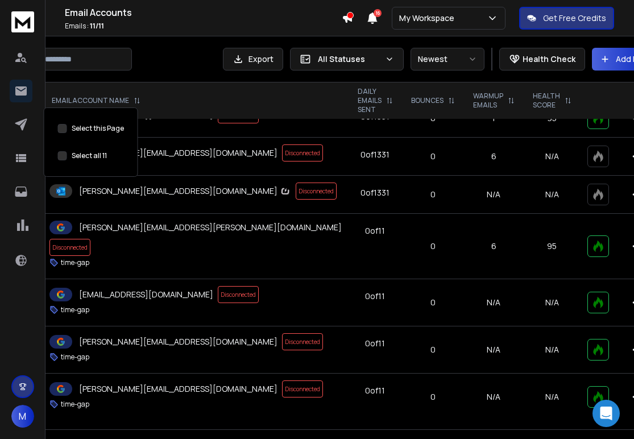
click at [63, 155] on button "Select this Page" at bounding box center [62, 155] width 9 height 9
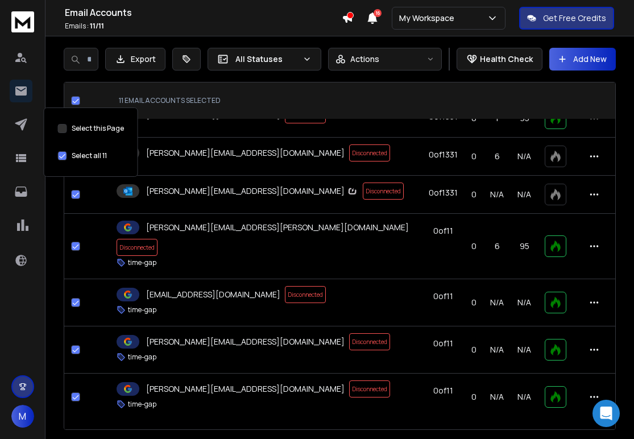
scroll to position [175, 0]
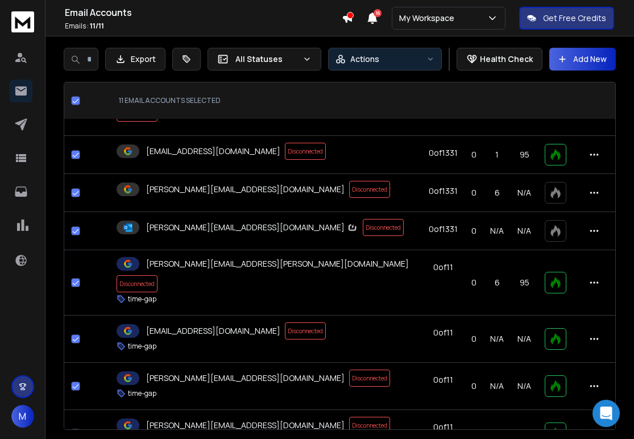
click at [369, 63] on p "Actions" at bounding box center [364, 58] width 29 height 11
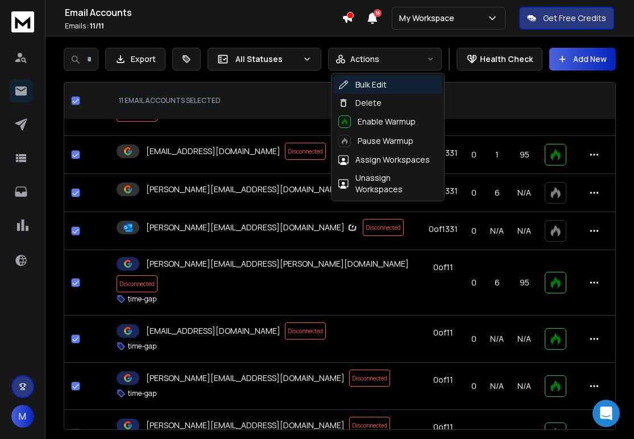
click at [402, 76] on div "Bulk Edit" at bounding box center [388, 85] width 108 height 18
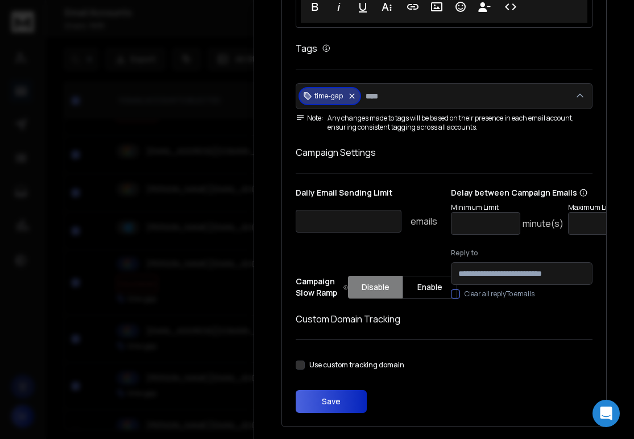
scroll to position [250, 0]
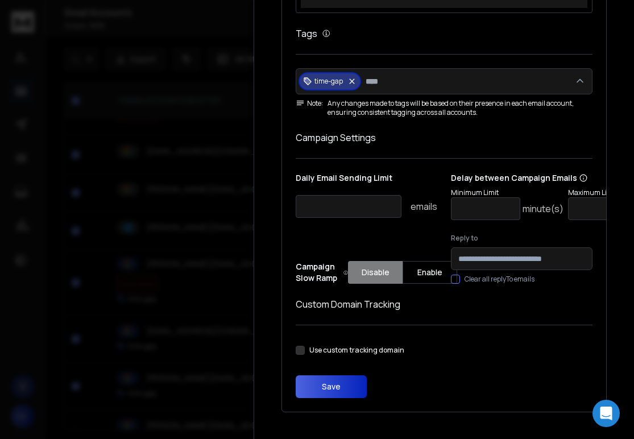
click at [334, 203] on input "number" at bounding box center [349, 206] width 106 height 23
type input "****"
click at [345, 385] on button "Save" at bounding box center [331, 386] width 71 height 23
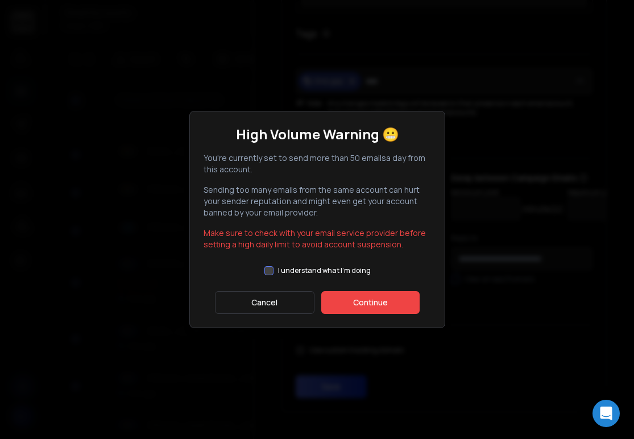
click at [272, 274] on button "I understand what I'm doing" at bounding box center [268, 270] width 9 height 9
click at [367, 299] on button "Continue" at bounding box center [370, 302] width 98 height 23
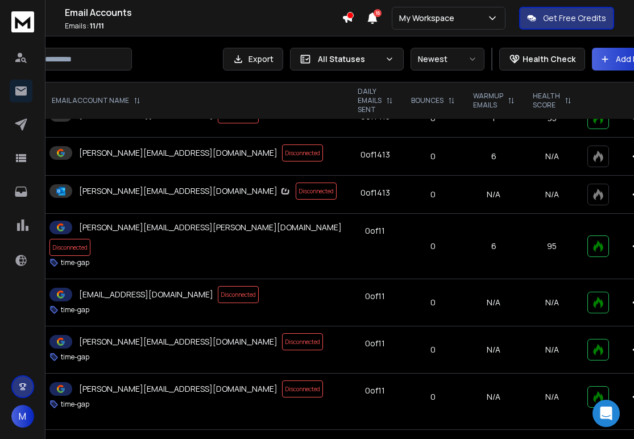
scroll to position [266, 0]
click at [188, 303] on div "[EMAIL_ADDRESS][DOMAIN_NAME] Disconnected" at bounding box center [195, 294] width 292 height 17
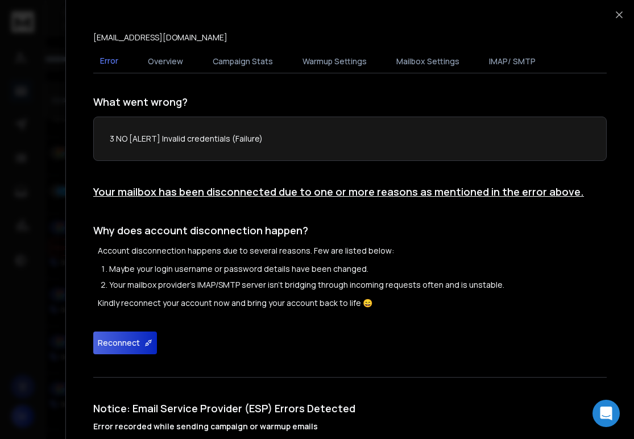
click at [424, 61] on button "Mailbox Settings" at bounding box center [428, 61] width 77 height 25
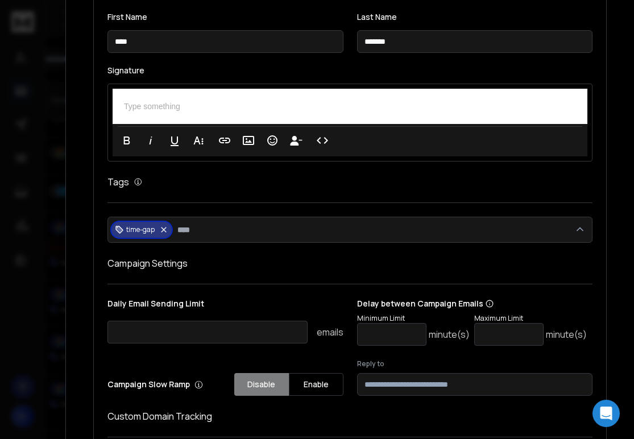
scroll to position [138, 0]
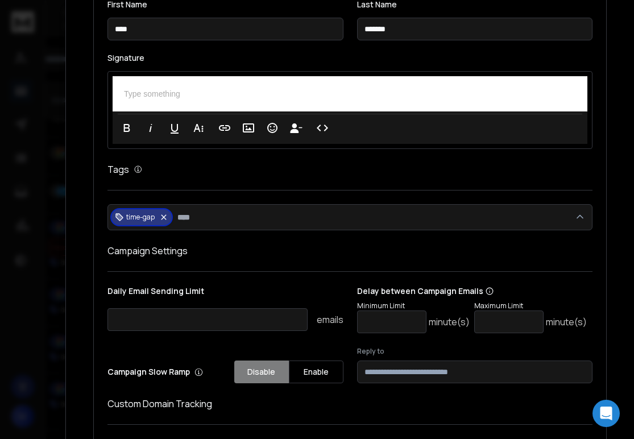
click at [52, 237] on div at bounding box center [317, 219] width 634 height 439
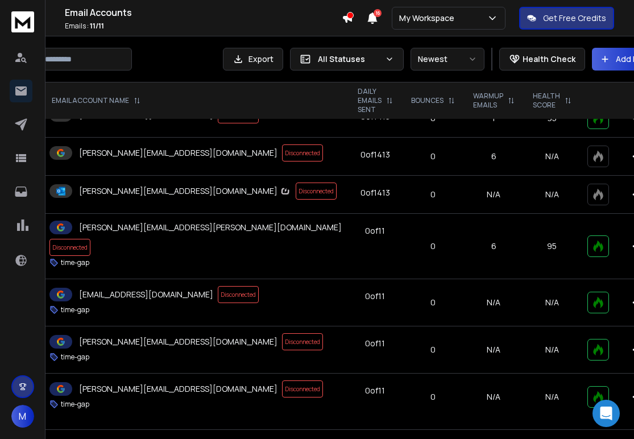
click at [191, 256] on div "[PERSON_NAME][EMAIL_ADDRESS][PERSON_NAME][DOMAIN_NAME] Disconnected" at bounding box center [195, 238] width 292 height 35
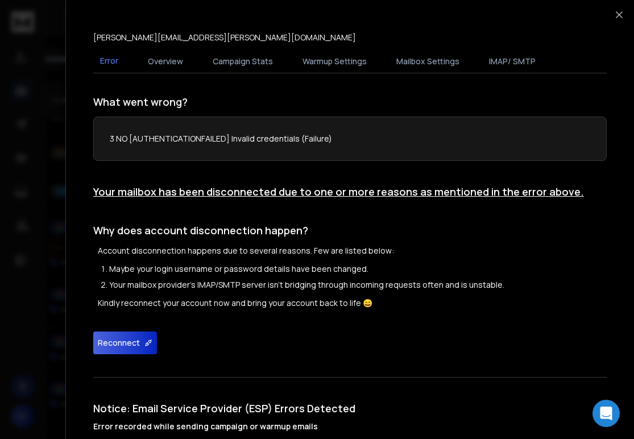
click at [428, 57] on button "Mailbox Settings" at bounding box center [428, 61] width 77 height 25
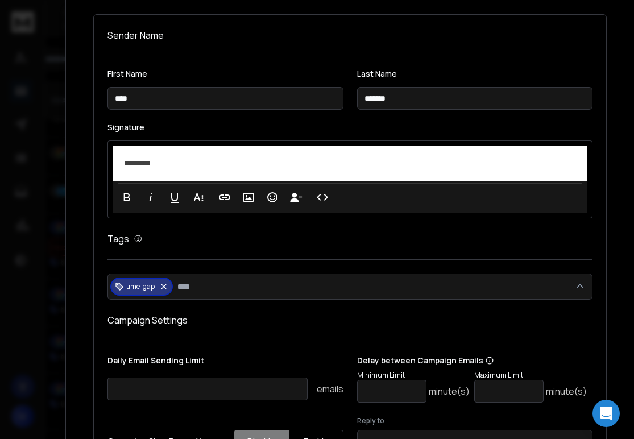
scroll to position [242, 0]
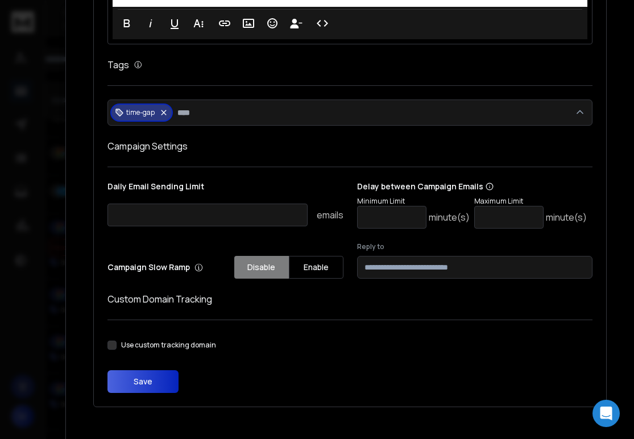
click at [39, 233] on div at bounding box center [317, 219] width 634 height 439
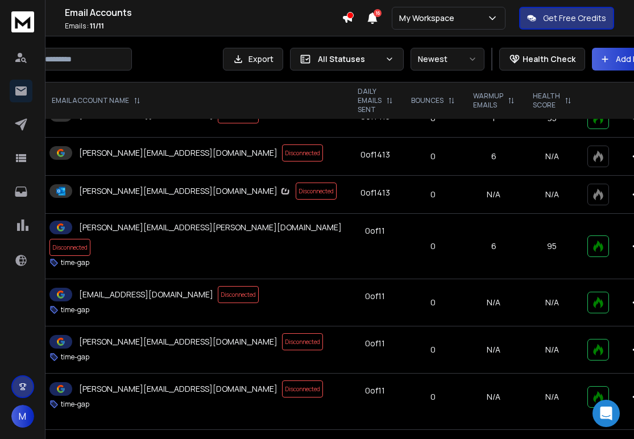
scroll to position [0, 0]
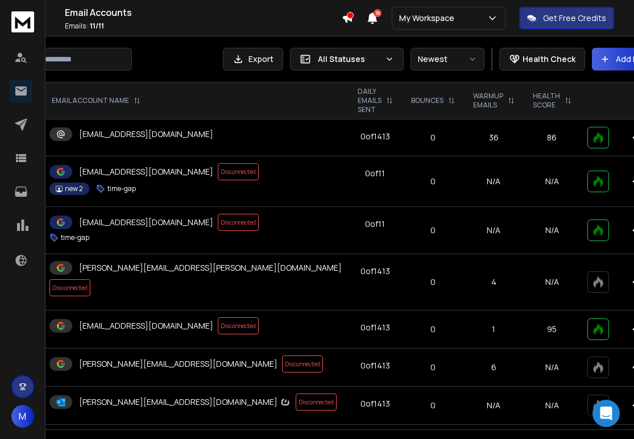
click at [213, 171] on p "[EMAIL_ADDRESS][DOMAIN_NAME]" at bounding box center [146, 171] width 134 height 11
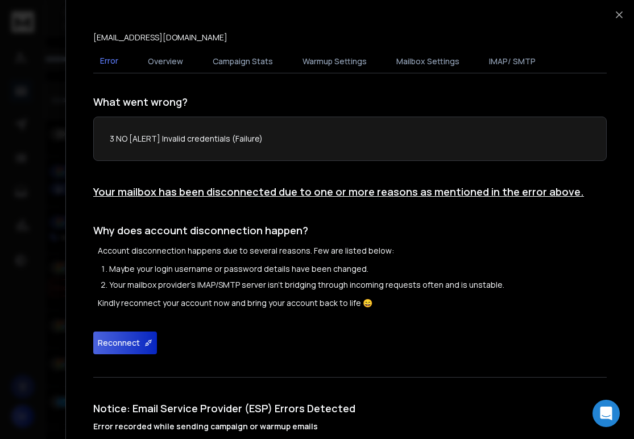
click at [438, 64] on button "Mailbox Settings" at bounding box center [428, 61] width 77 height 25
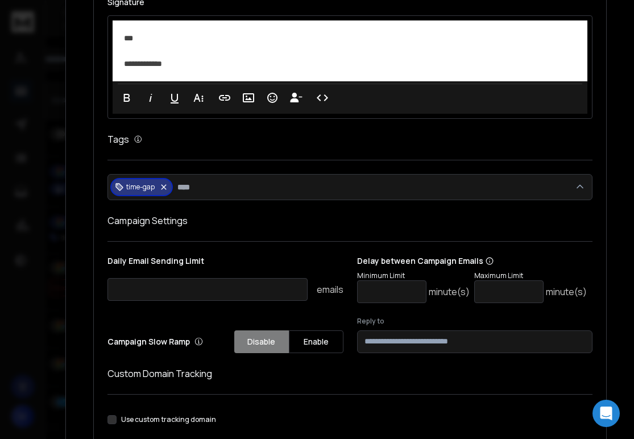
scroll to position [268, 0]
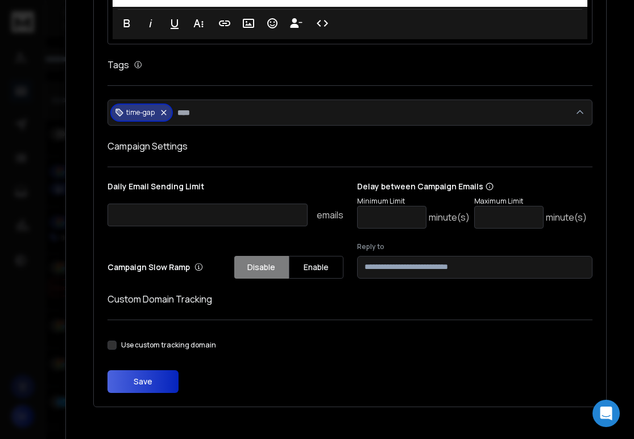
click at [5, 222] on div at bounding box center [317, 219] width 634 height 439
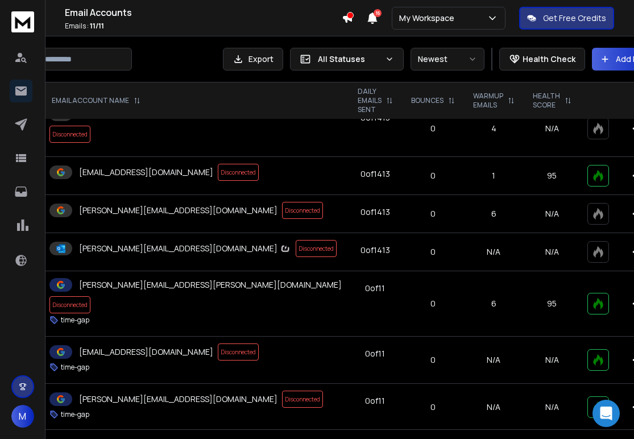
scroll to position [357, 0]
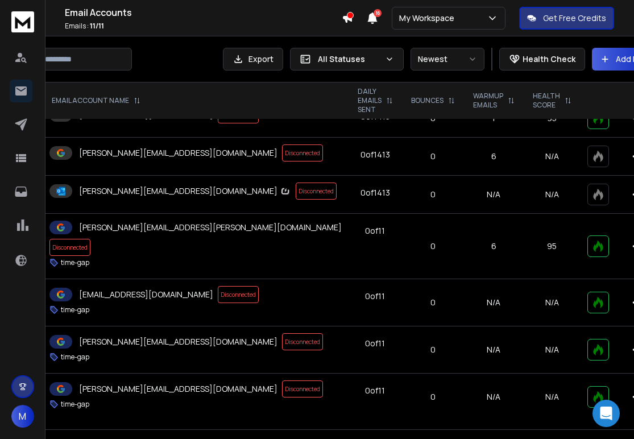
click at [206, 383] on p "[PERSON_NAME][EMAIL_ADDRESS][DOMAIN_NAME]" at bounding box center [178, 388] width 199 height 11
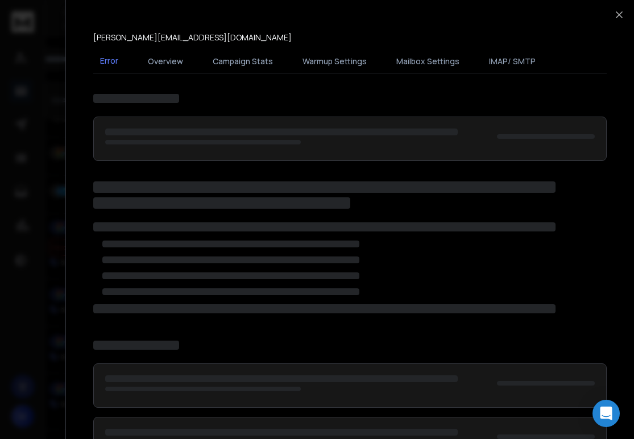
click at [441, 71] on button "Mailbox Settings" at bounding box center [428, 61] width 77 height 25
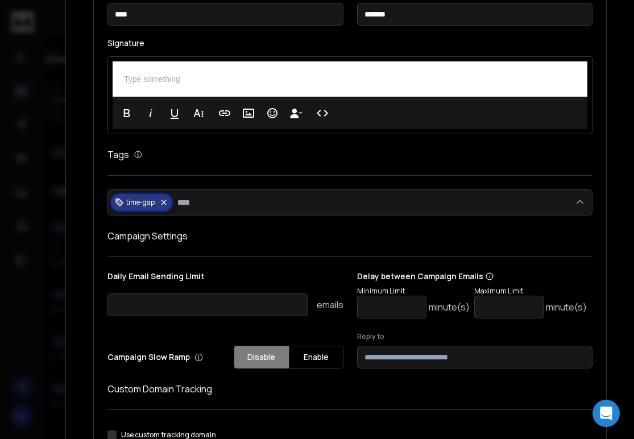
scroll to position [159, 0]
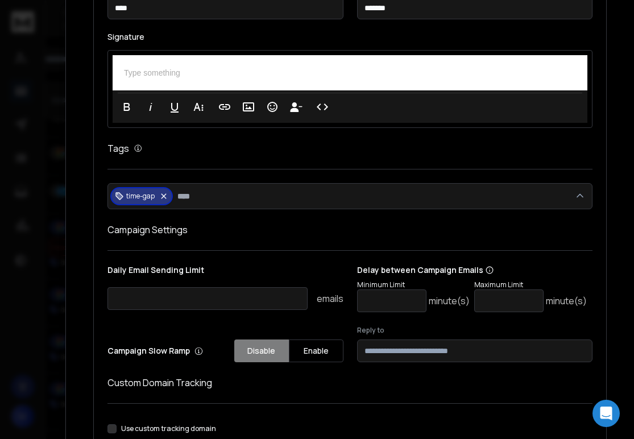
click at [40, 255] on div at bounding box center [317, 219] width 634 height 439
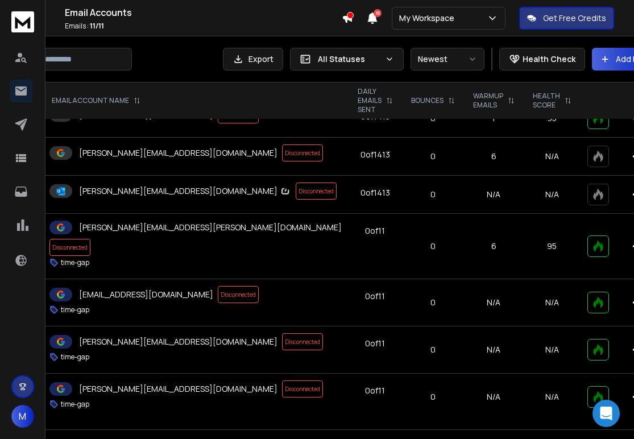
click at [202, 336] on p "[PERSON_NAME][EMAIL_ADDRESS][DOMAIN_NAME]" at bounding box center [178, 341] width 199 height 11
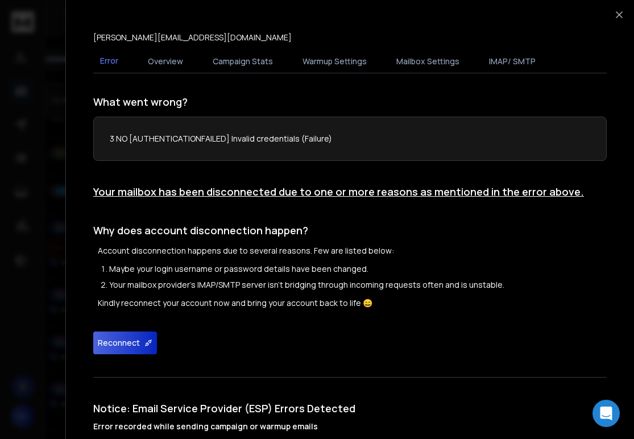
click at [440, 53] on button "Mailbox Settings" at bounding box center [428, 61] width 77 height 25
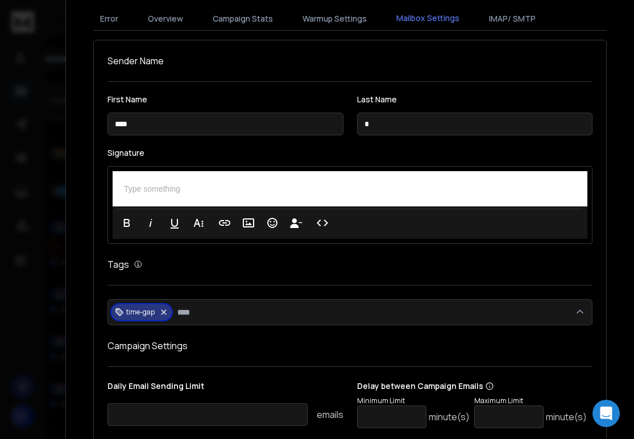
scroll to position [242, 0]
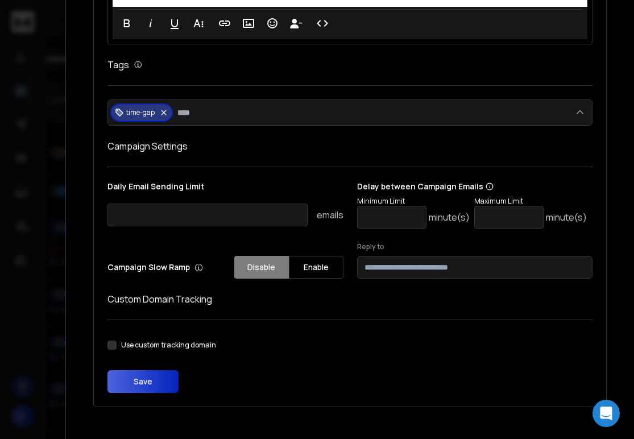
click at [34, 234] on div at bounding box center [317, 219] width 634 height 439
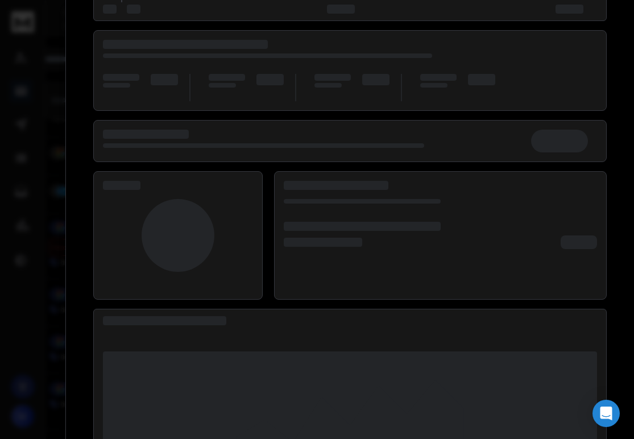
scroll to position [184, 0]
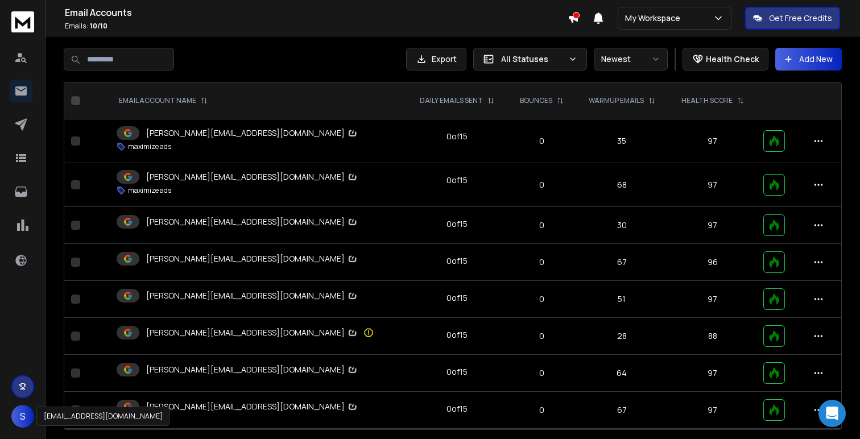
click at [20, 408] on span "S" at bounding box center [22, 416] width 23 height 23
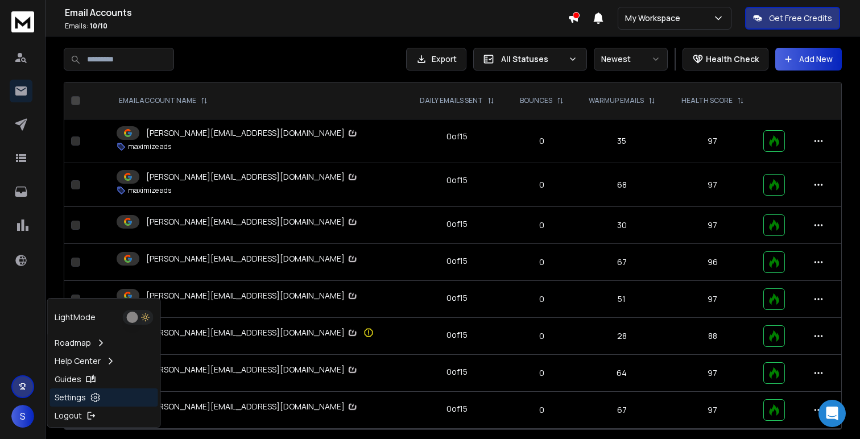
click at [90, 399] on icon at bounding box center [95, 397] width 10 height 10
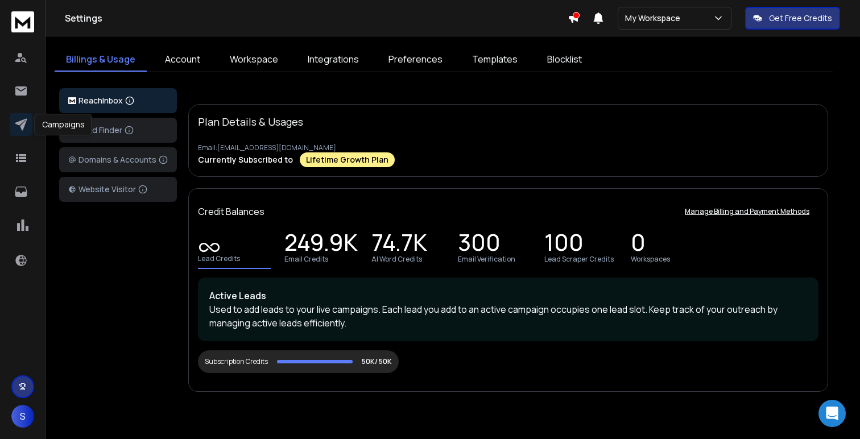
click at [10, 123] on link at bounding box center [21, 124] width 23 height 23
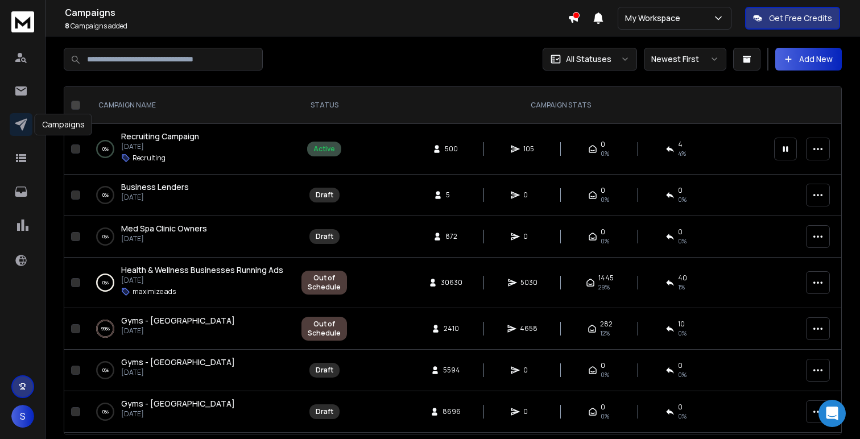
click at [168, 131] on span "Recruiting Campaign" at bounding box center [160, 136] width 78 height 11
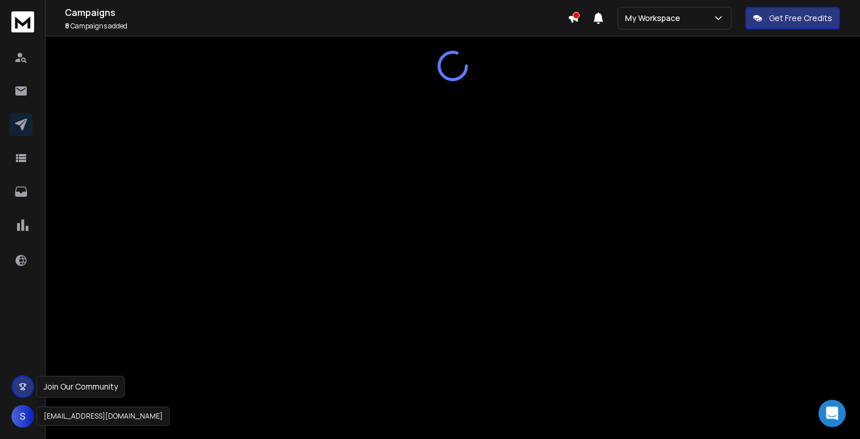
click at [20, 419] on span "S" at bounding box center [22, 416] width 23 height 23
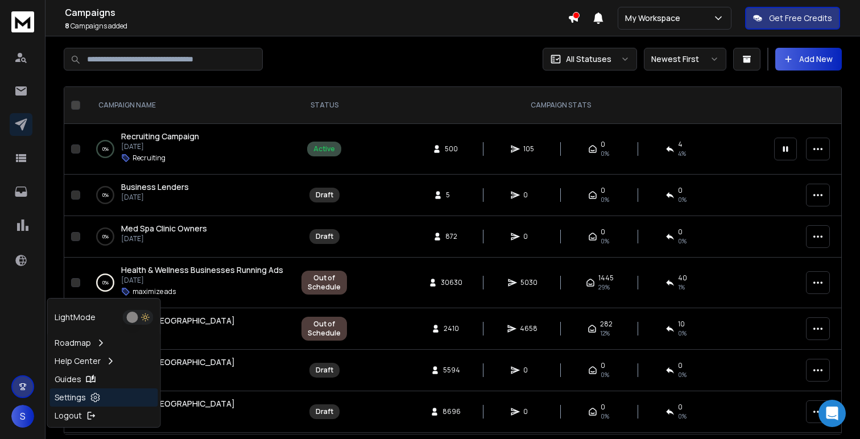
click at [72, 398] on p "Settings" at bounding box center [70, 397] width 31 height 11
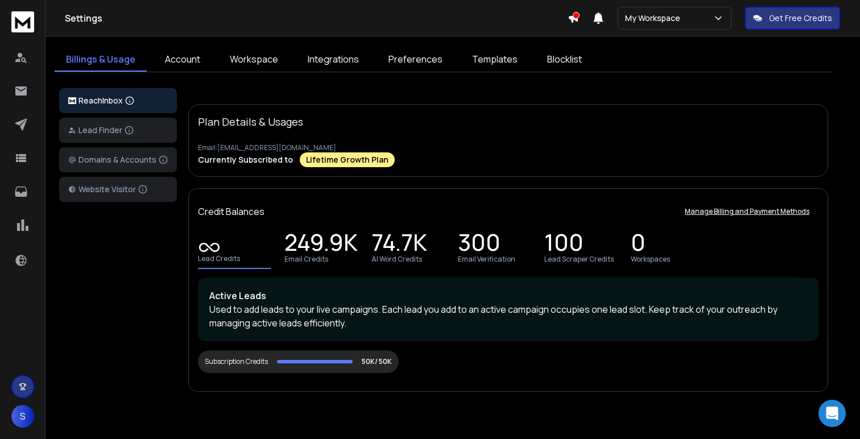
click at [314, 63] on link "Integrations" at bounding box center [333, 60] width 74 height 24
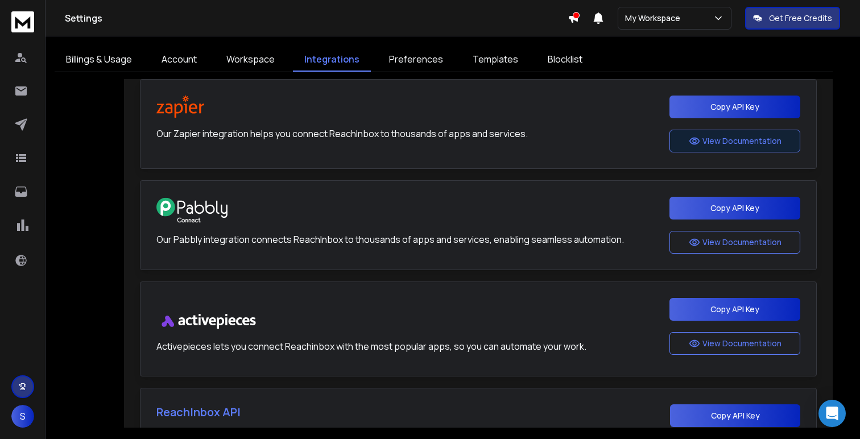
scroll to position [259, 0]
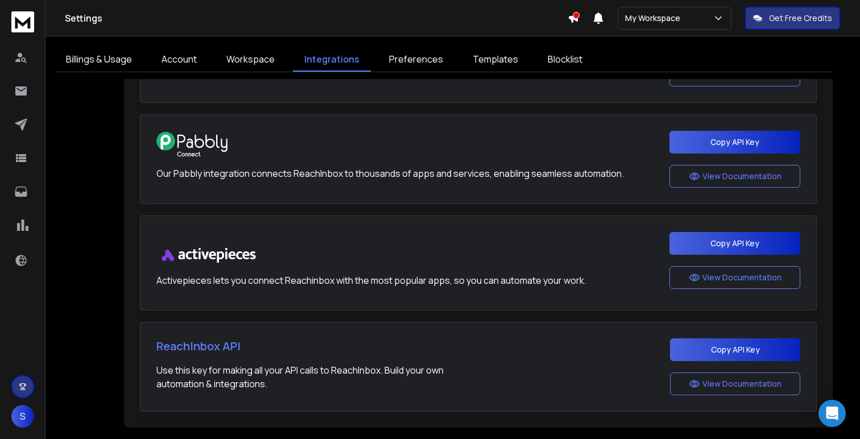
click at [702, 345] on button "Copy API Key" at bounding box center [735, 349] width 130 height 23
click at [26, 126] on icon at bounding box center [21, 125] width 14 height 14
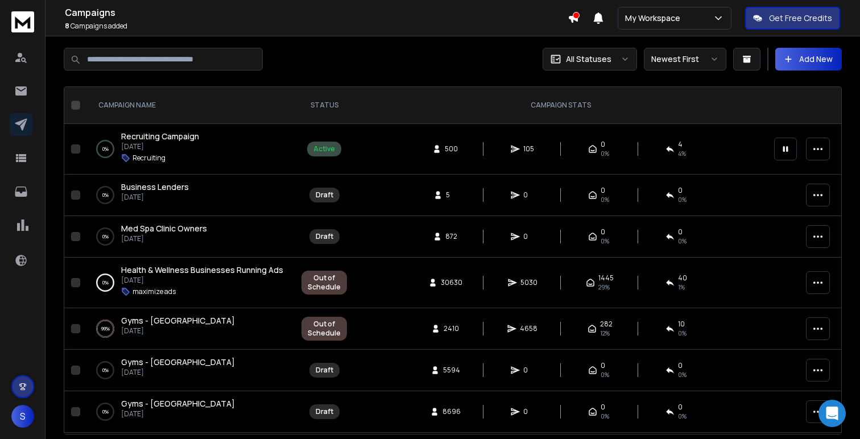
click at [154, 135] on span "Recruiting Campaign" at bounding box center [160, 136] width 78 height 11
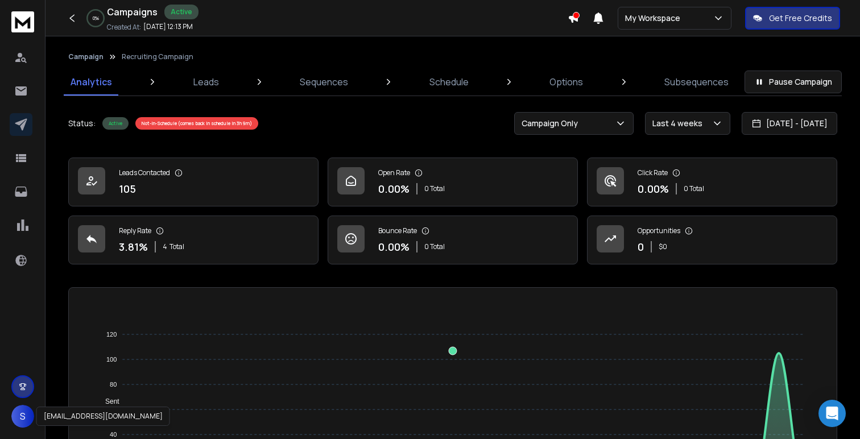
click at [26, 417] on span "S" at bounding box center [22, 416] width 23 height 23
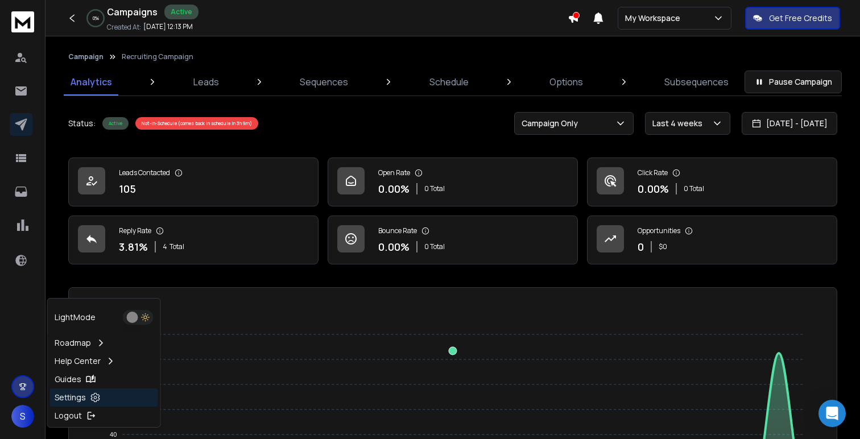
click at [92, 399] on icon at bounding box center [95, 397] width 10 height 10
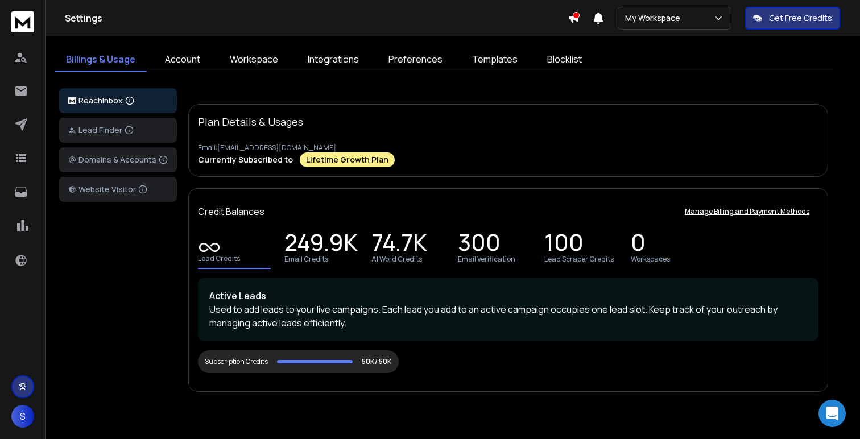
click at [358, 63] on link "Integrations" at bounding box center [333, 60] width 74 height 24
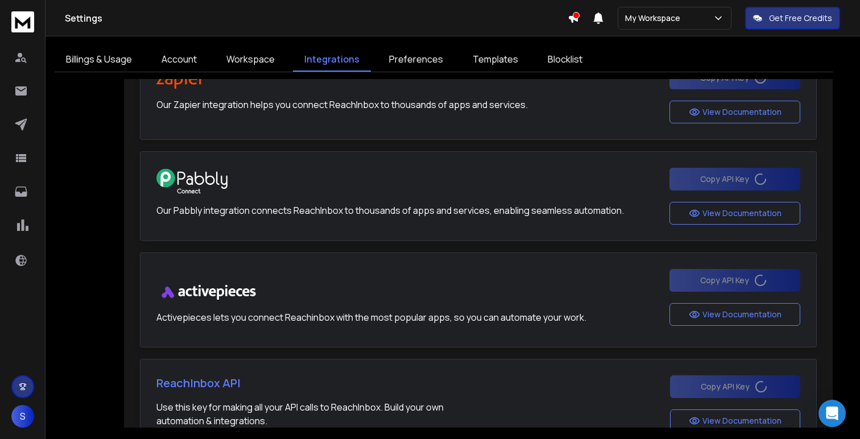
scroll to position [259, 0]
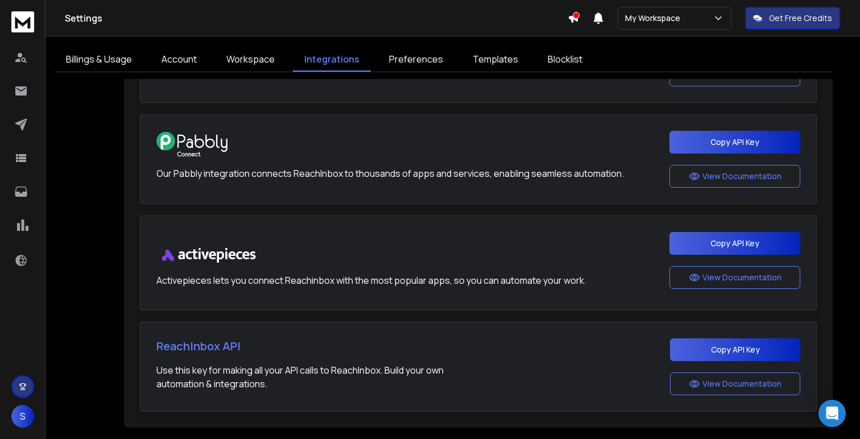
click at [739, 349] on button "Copy API Key" at bounding box center [735, 349] width 130 height 23
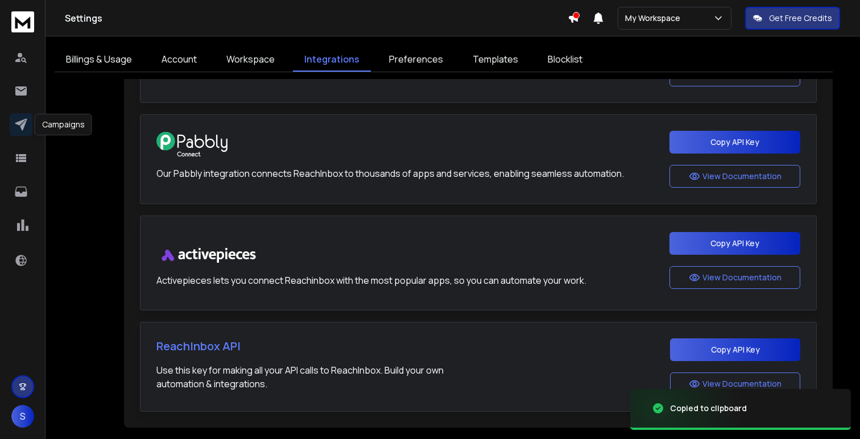
click at [19, 117] on link at bounding box center [21, 124] width 23 height 23
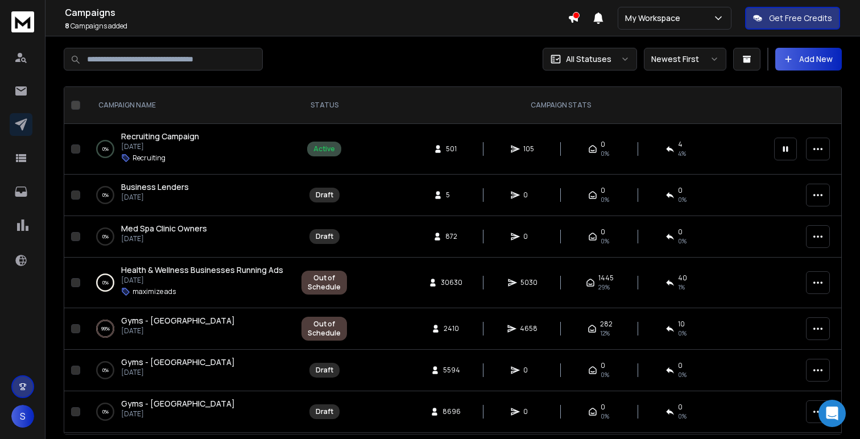
click at [159, 134] on span "Recruiting Campaign" at bounding box center [160, 136] width 78 height 11
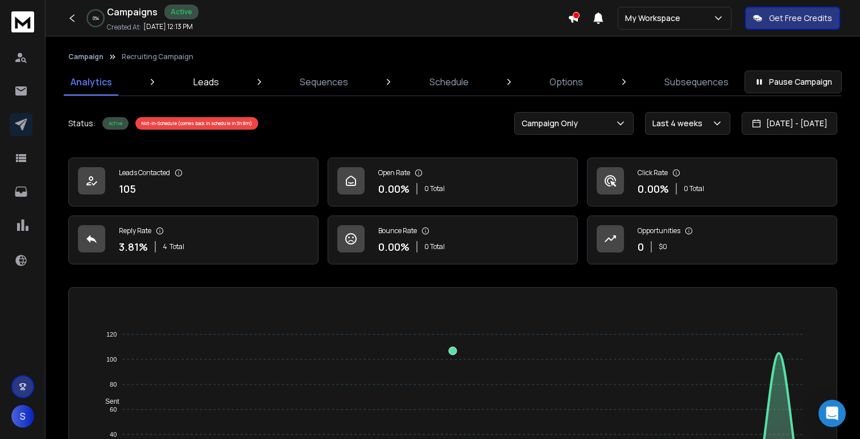
click at [213, 77] on p "Leads" at bounding box center [206, 82] width 26 height 14
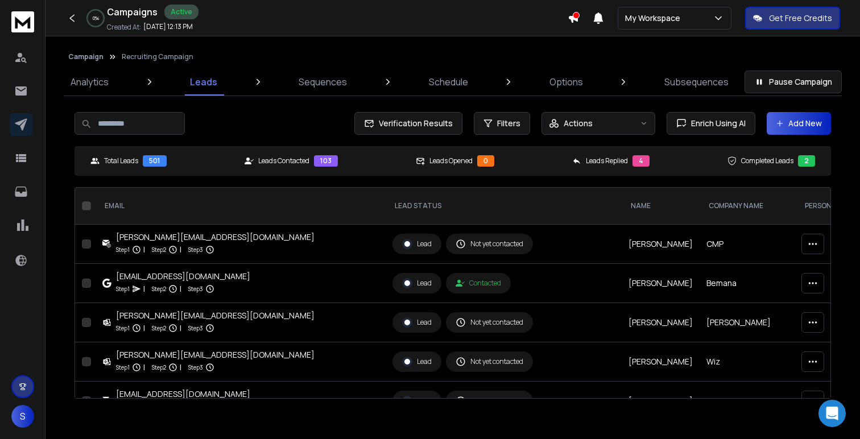
click at [136, 130] on input at bounding box center [130, 123] width 110 height 23
paste input "**********"
type input "**********"
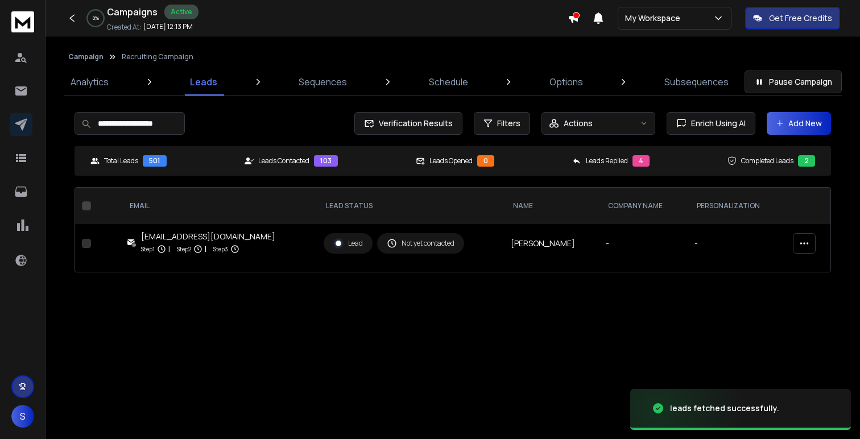
click at [198, 234] on div "johndoe@example.com" at bounding box center [208, 236] width 134 height 11
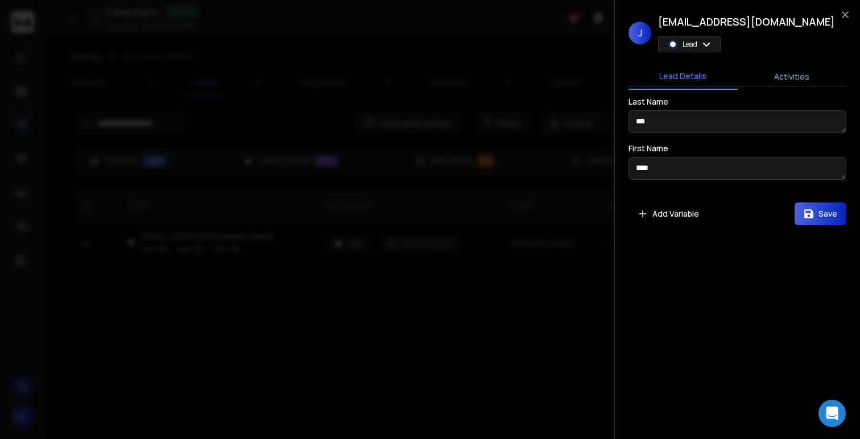
click at [632, 109] on div "Last Name ***" at bounding box center [738, 115] width 218 height 35
click at [560, 137] on div at bounding box center [430, 219] width 860 height 439
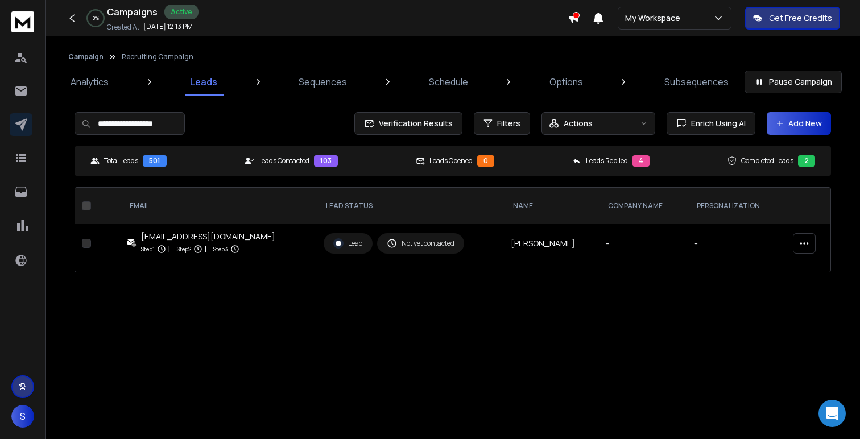
click at [79, 242] on td at bounding box center [98, 243] width 46 height 39
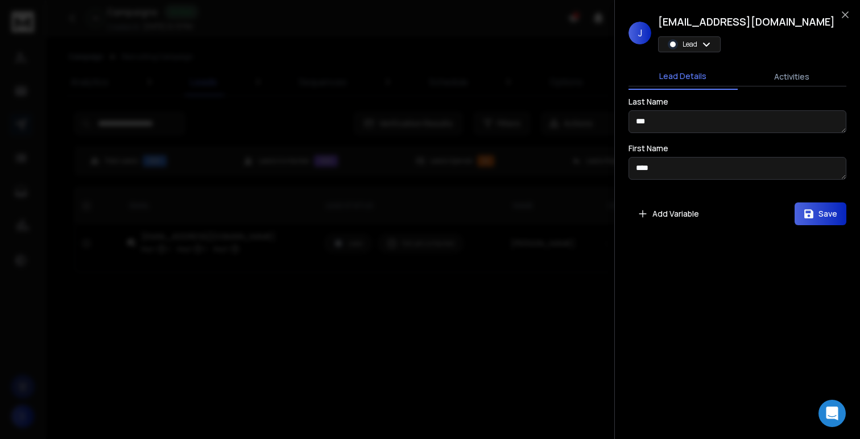
click at [90, 245] on div at bounding box center [430, 219] width 860 height 439
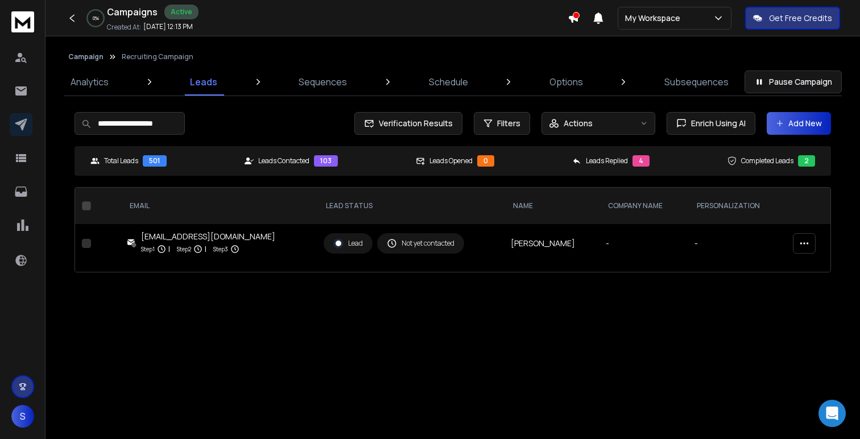
click at [89, 245] on button "button" at bounding box center [86, 243] width 9 height 9
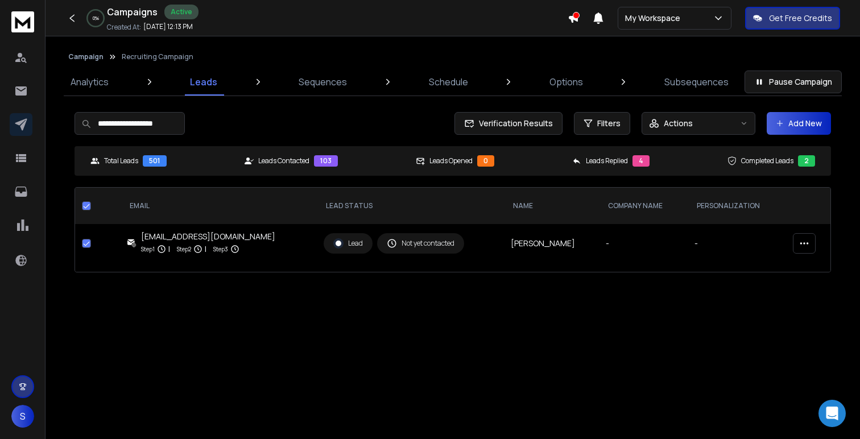
click at [799, 241] on icon "button" at bounding box center [804, 243] width 10 height 10
click at [782, 272] on p "Delete Lead" at bounding box center [783, 267] width 47 height 11
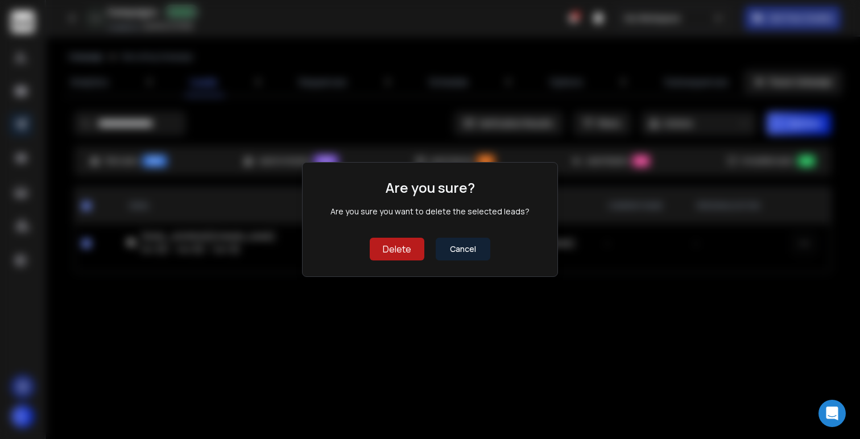
click at [413, 260] on button "Delete" at bounding box center [397, 249] width 55 height 23
